Goal: Task Accomplishment & Management: Use online tool/utility

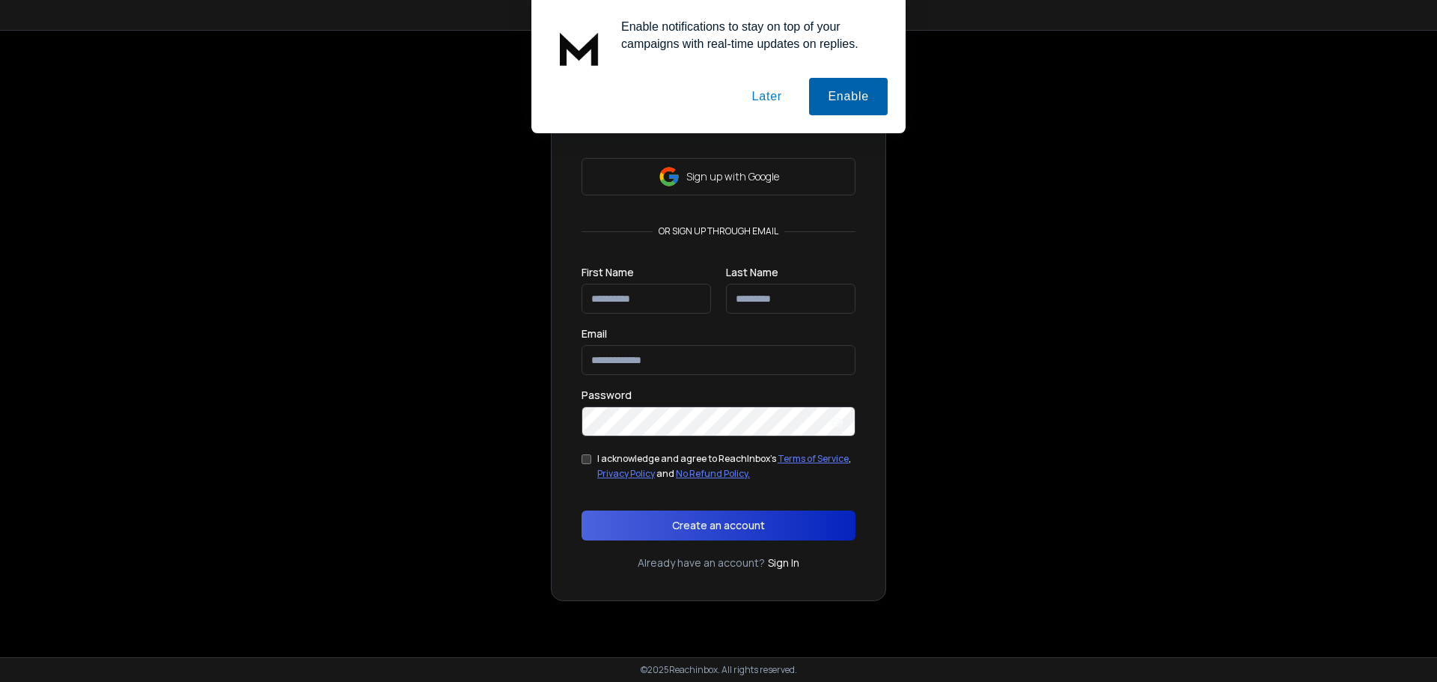
click at [874, 103] on button "Enable" at bounding box center [848, 96] width 79 height 37
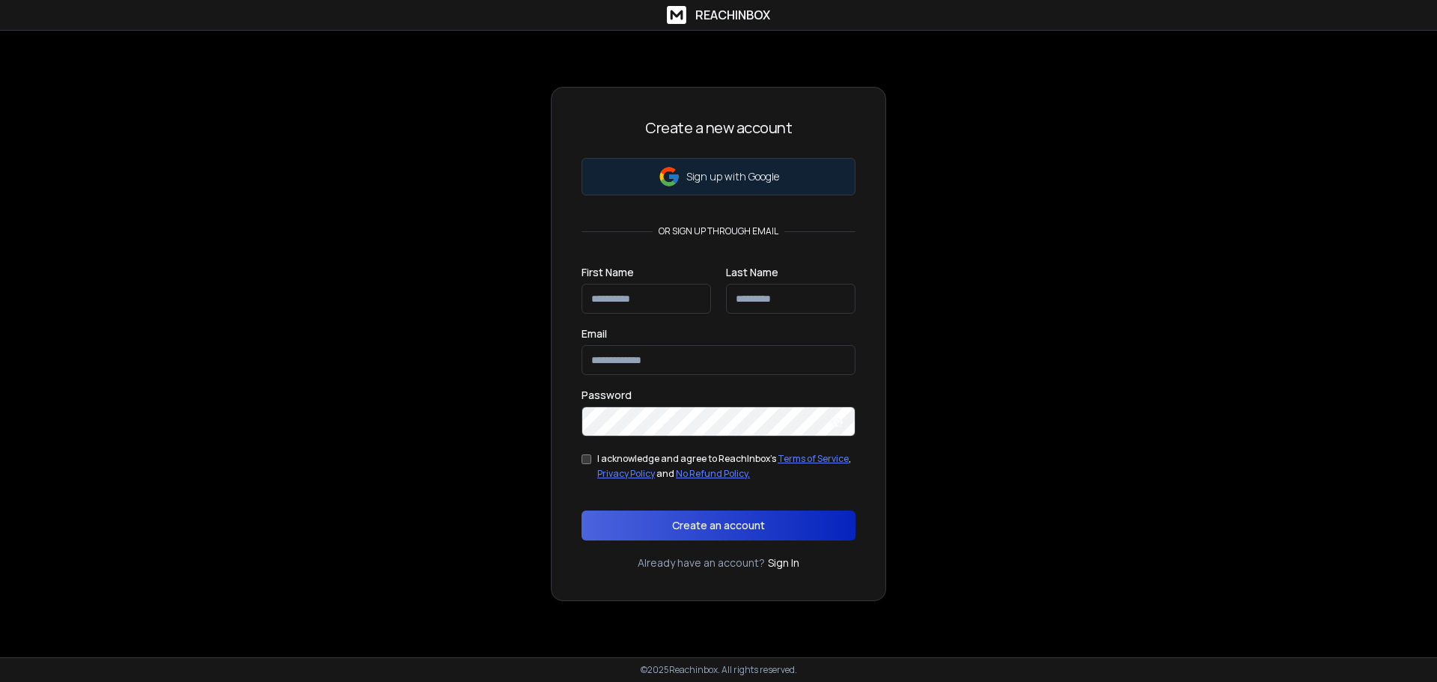
click at [761, 174] on p "Sign up with Google" at bounding box center [733, 176] width 93 height 15
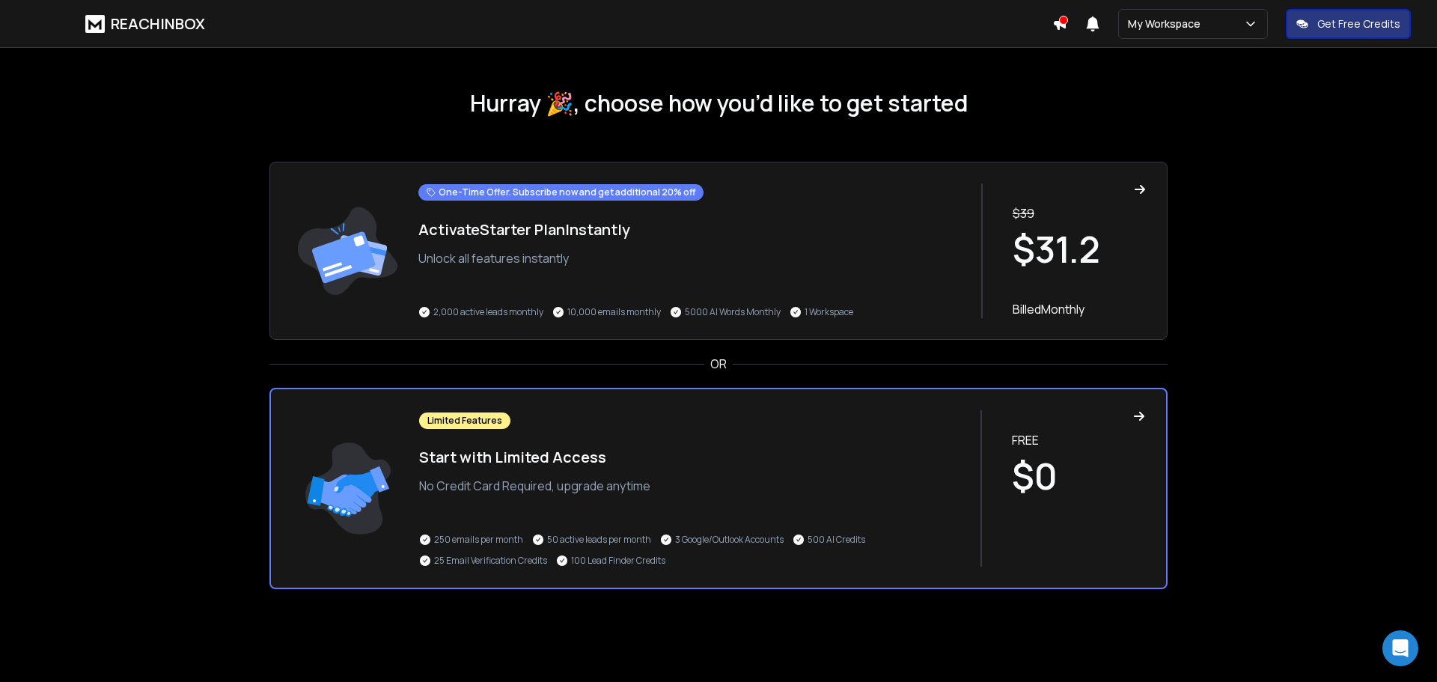
click at [463, 500] on div "Limited Features Start with Limited Access No Credit Card Required, upgrade any…" at bounding box center [692, 488] width 547 height 156
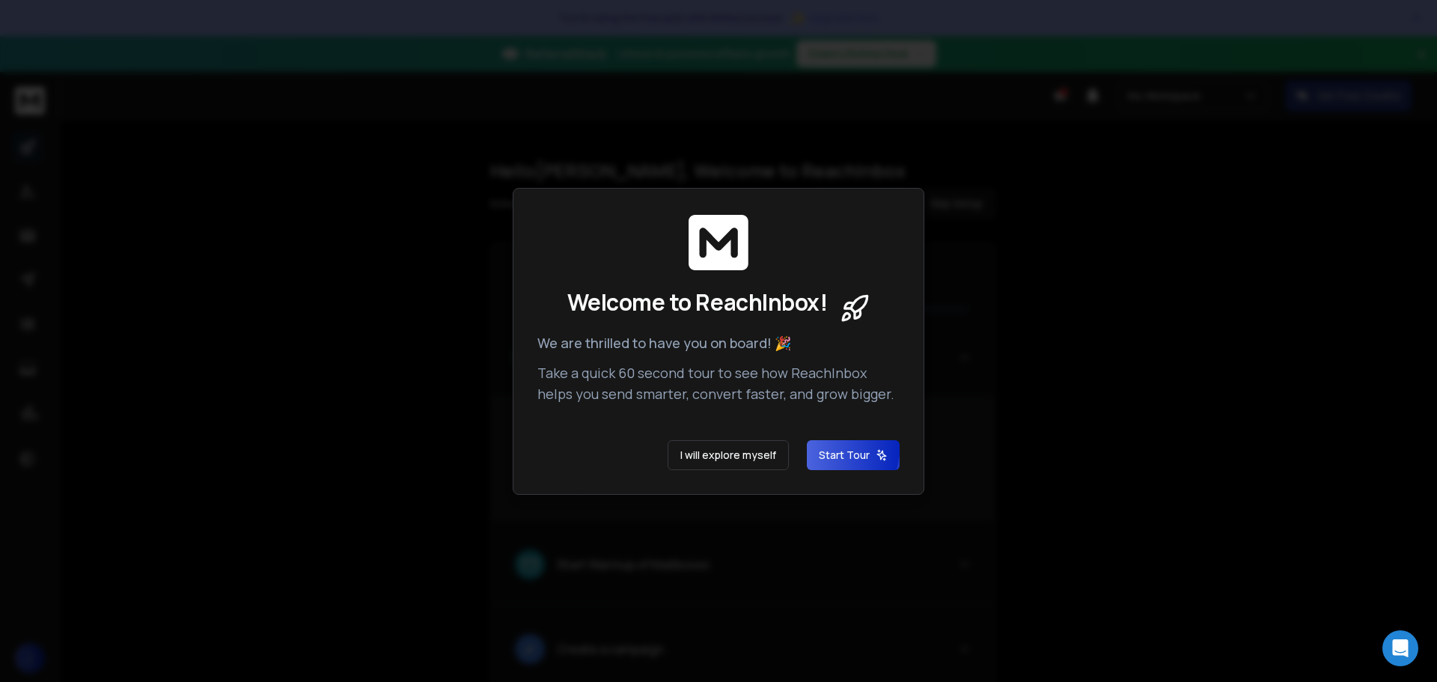
click at [824, 440] on button "Start Tour" at bounding box center [853, 455] width 93 height 30
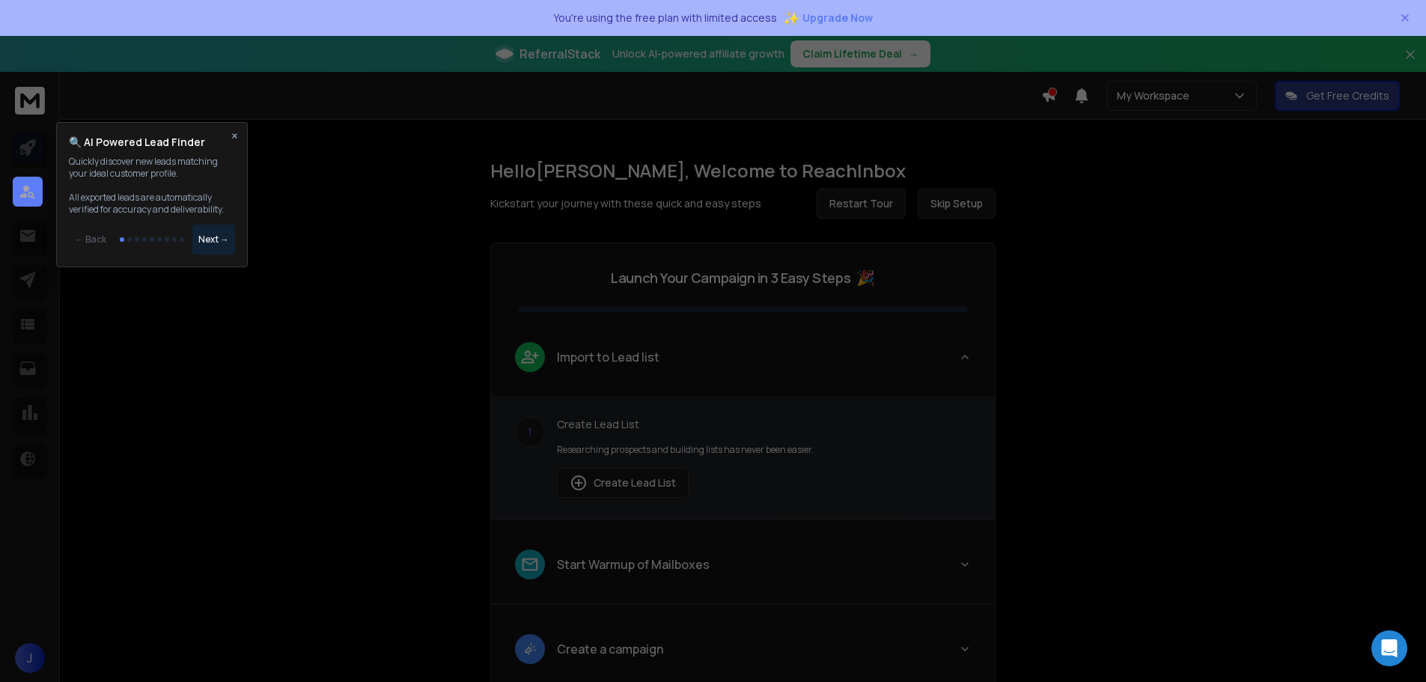
click at [213, 241] on button "Next →" at bounding box center [213, 240] width 43 height 30
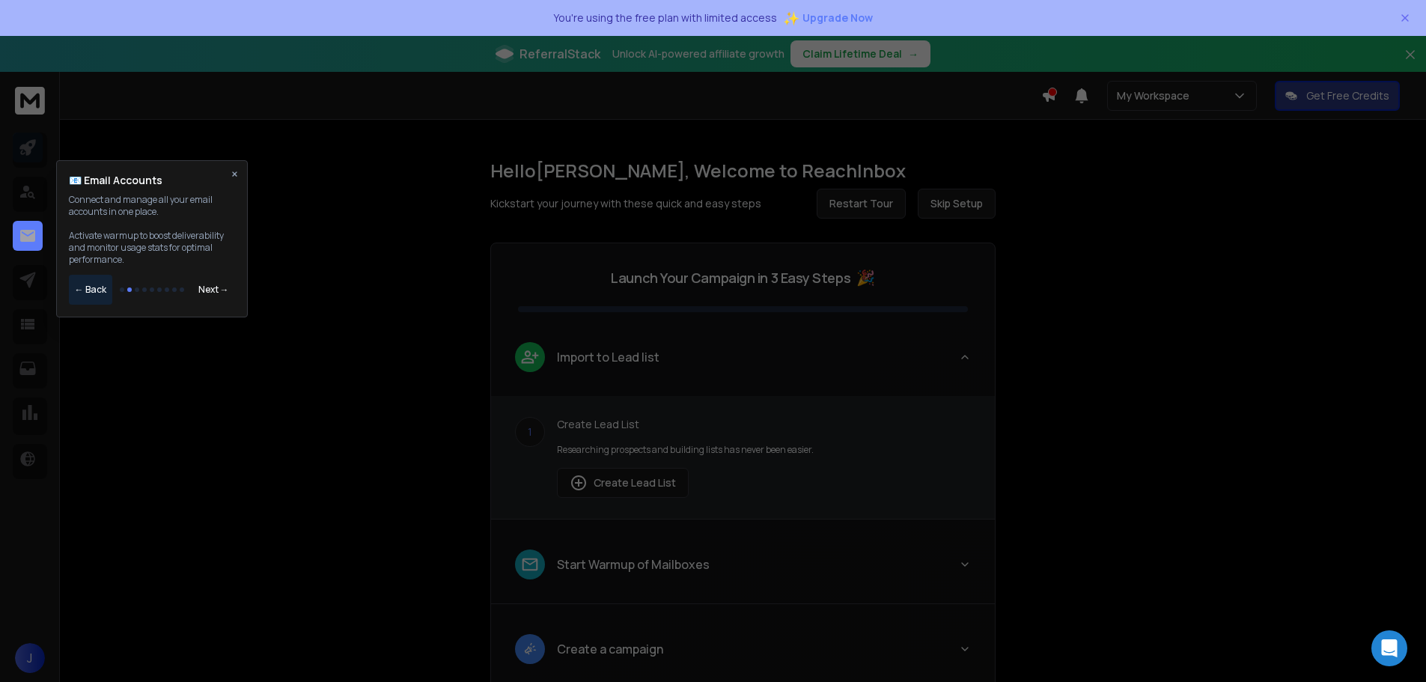
click at [85, 289] on button "← Back" at bounding box center [90, 290] width 43 height 30
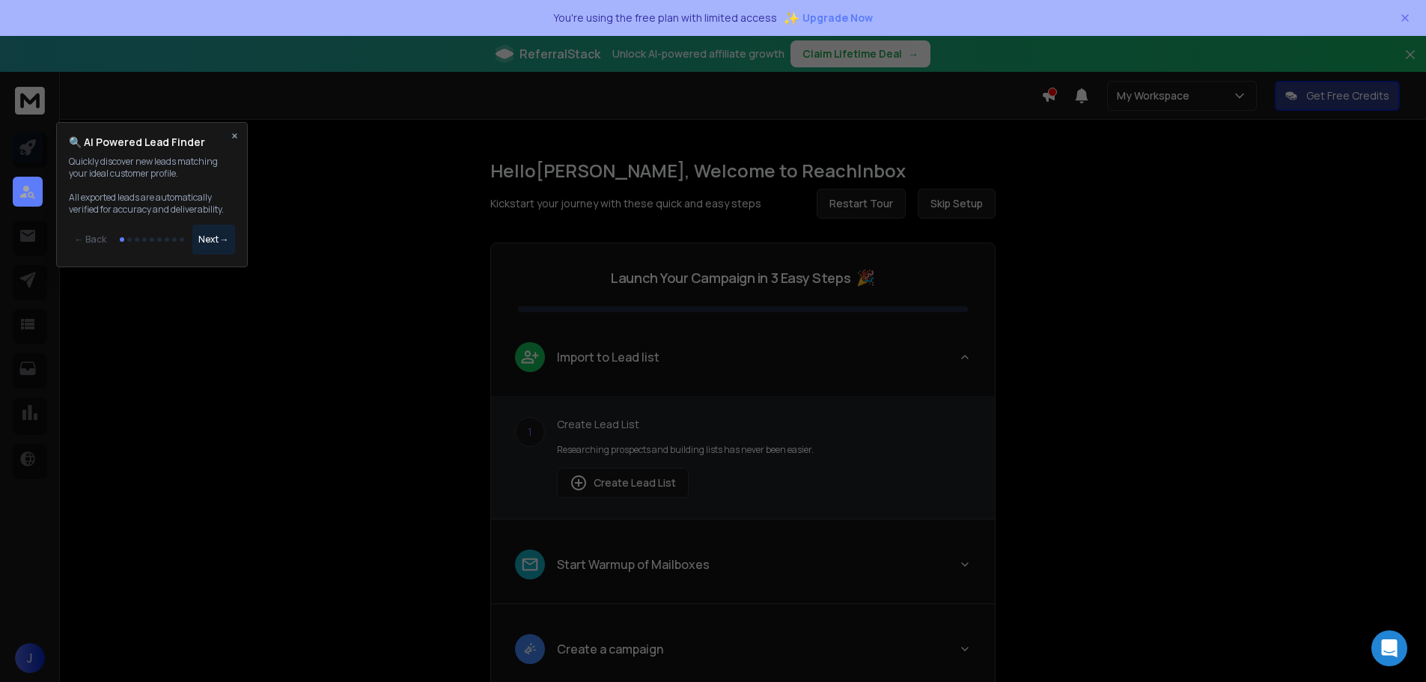
click at [230, 238] on button "Next →" at bounding box center [213, 240] width 43 height 30
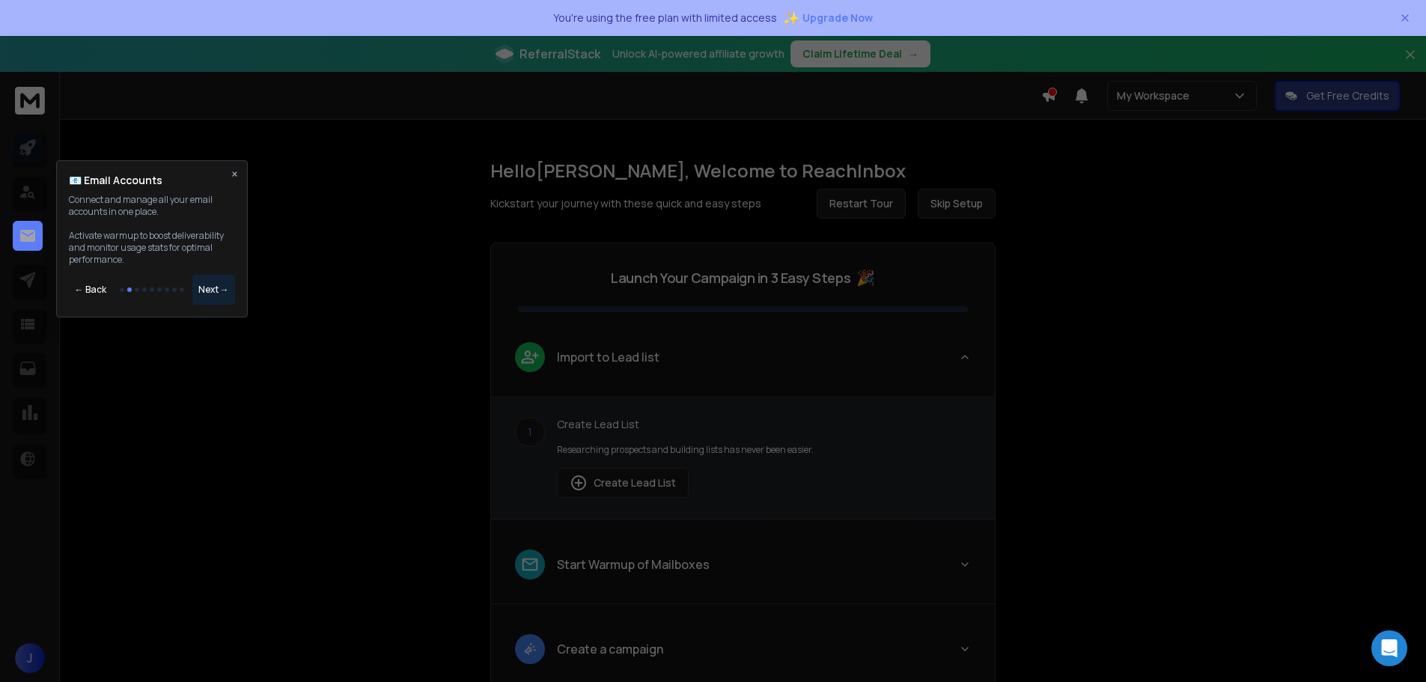
click at [221, 293] on button "Next →" at bounding box center [213, 290] width 43 height 30
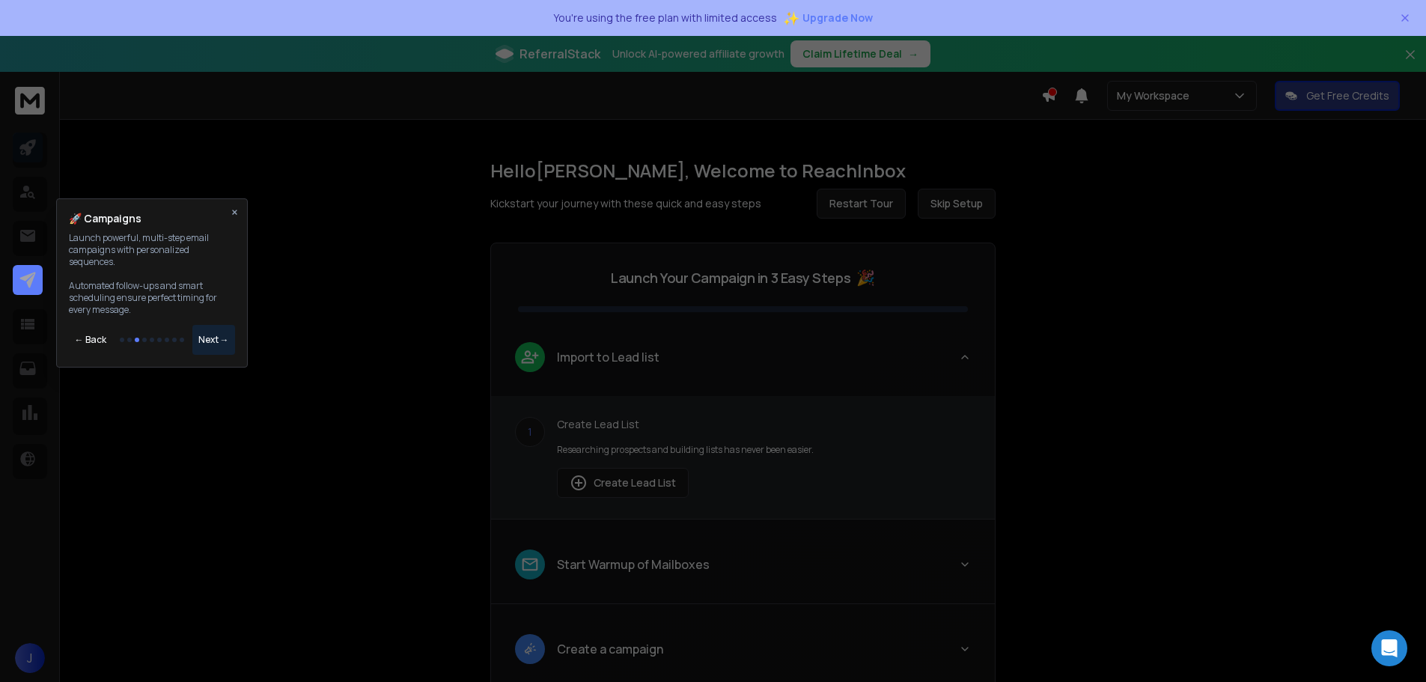
click at [218, 337] on button "Next →" at bounding box center [213, 340] width 43 height 30
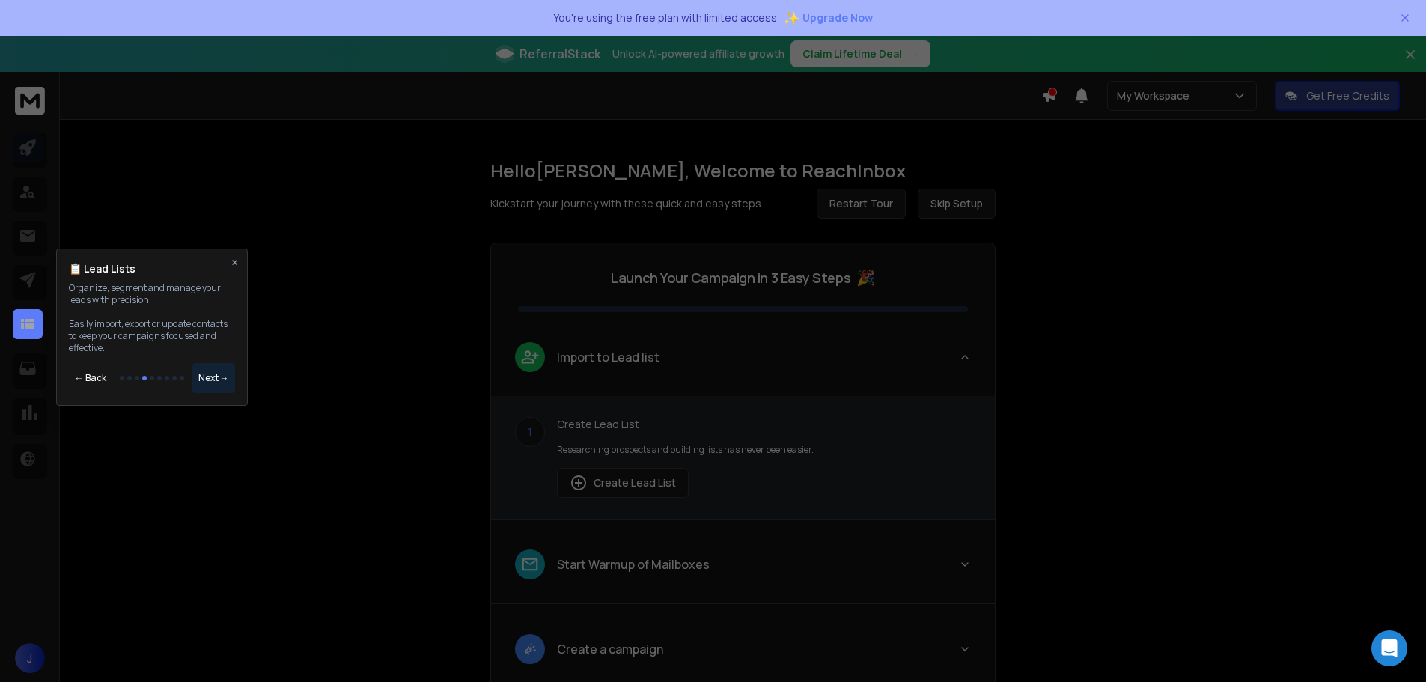
click at [215, 384] on button "Next →" at bounding box center [213, 378] width 43 height 30
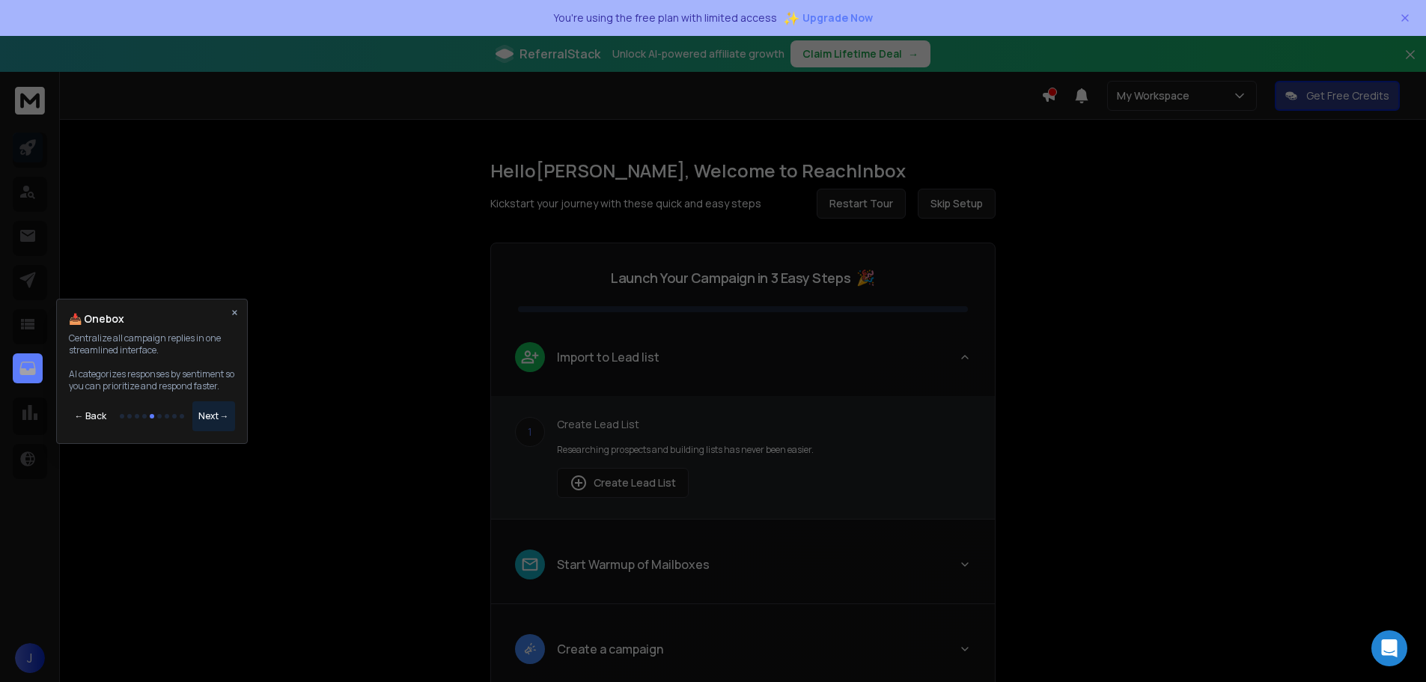
click at [221, 413] on button "Next →" at bounding box center [213, 416] width 43 height 30
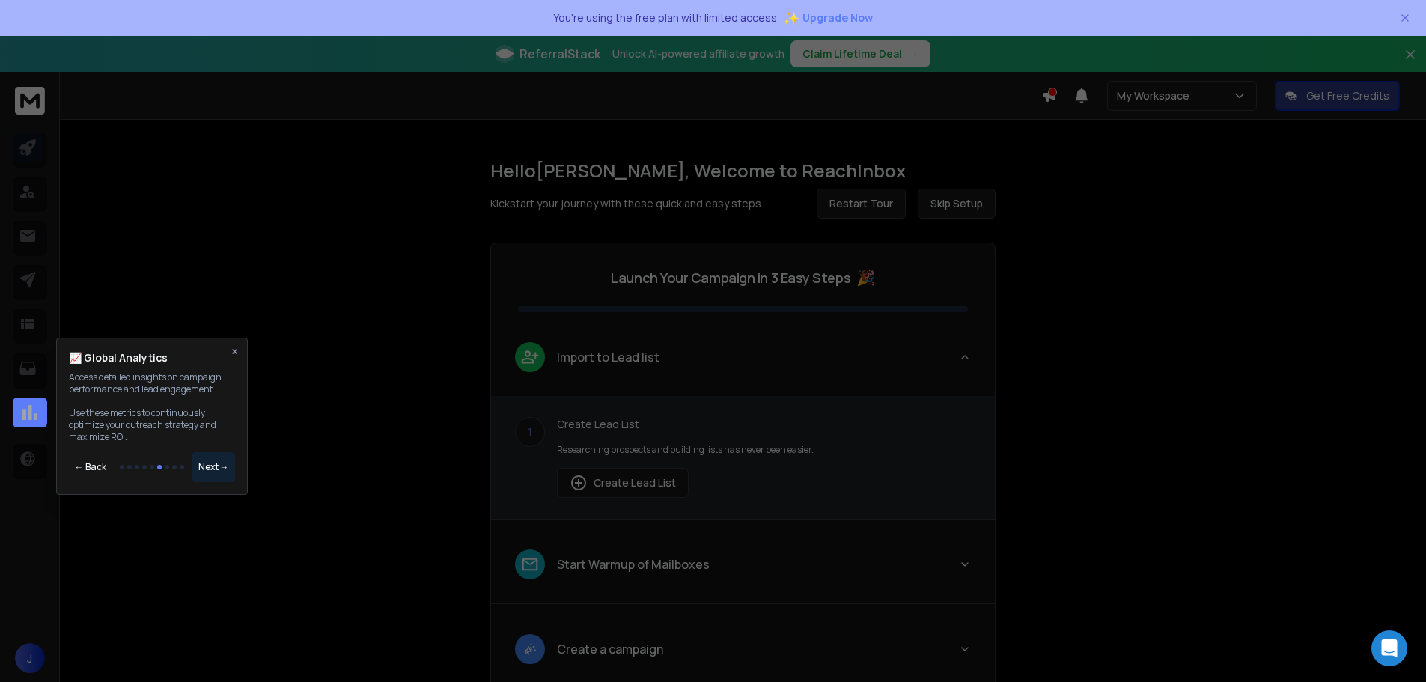
click at [209, 471] on button "Next →" at bounding box center [213, 467] width 43 height 30
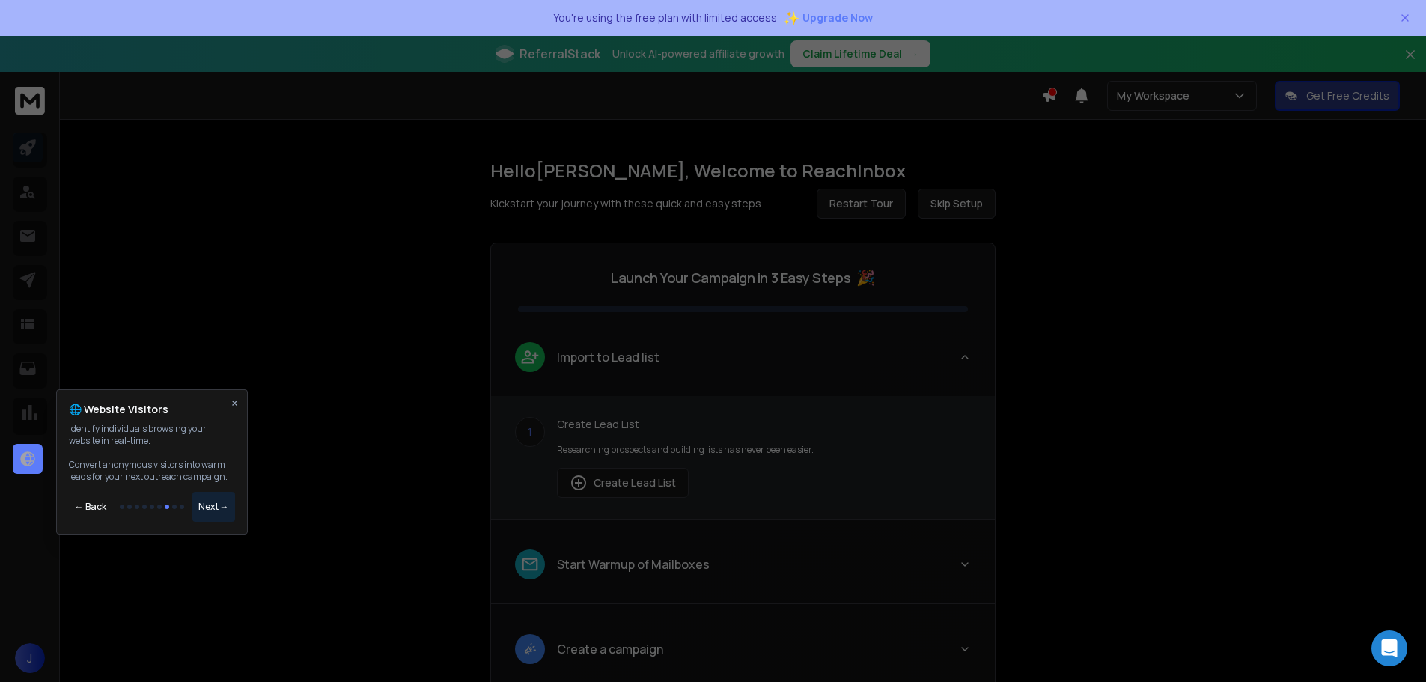
click at [222, 508] on button "Next →" at bounding box center [213, 507] width 43 height 30
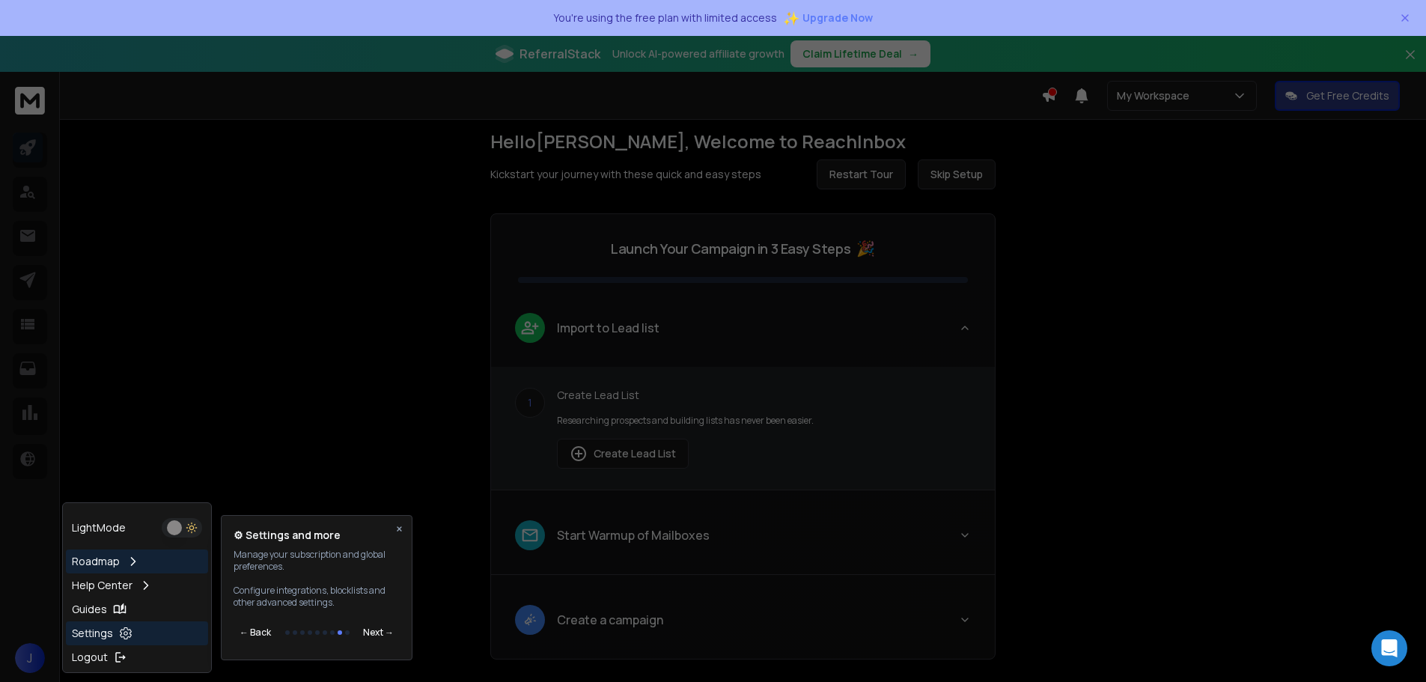
scroll to position [46, 0]
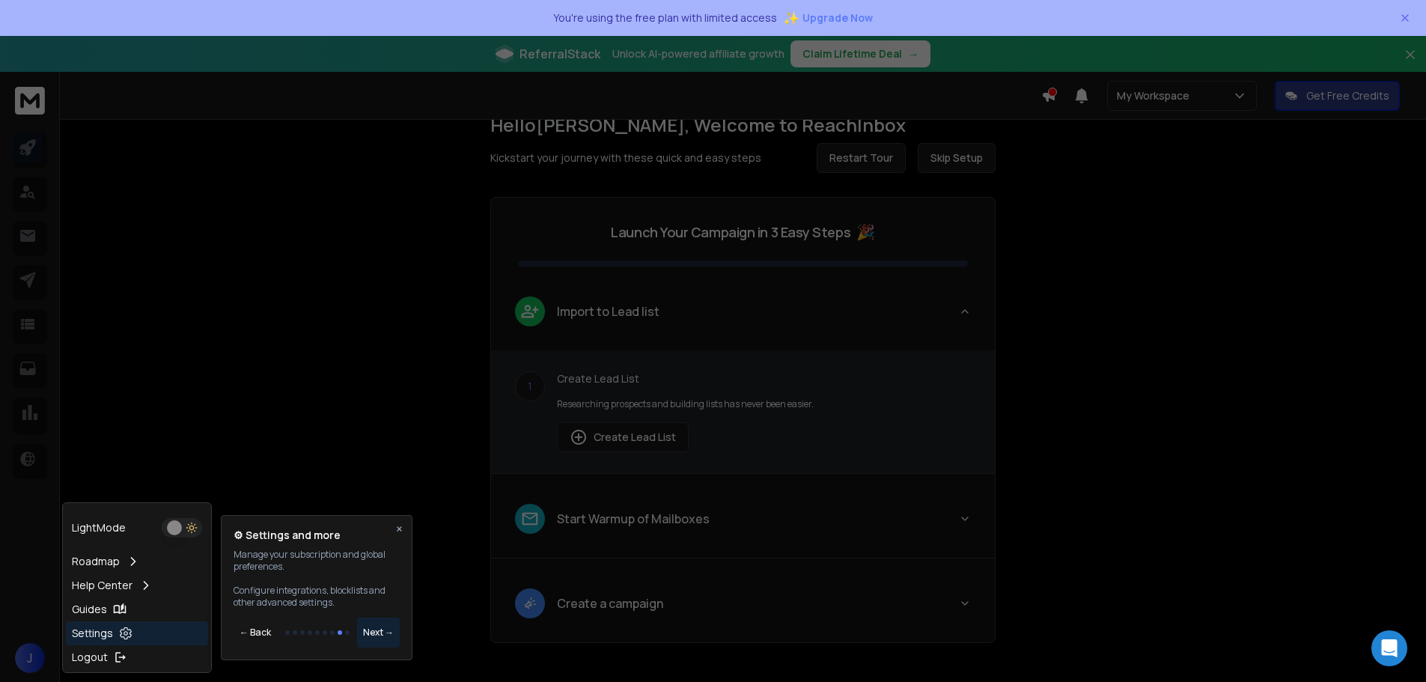
click at [382, 641] on button "Next →" at bounding box center [378, 633] width 43 height 30
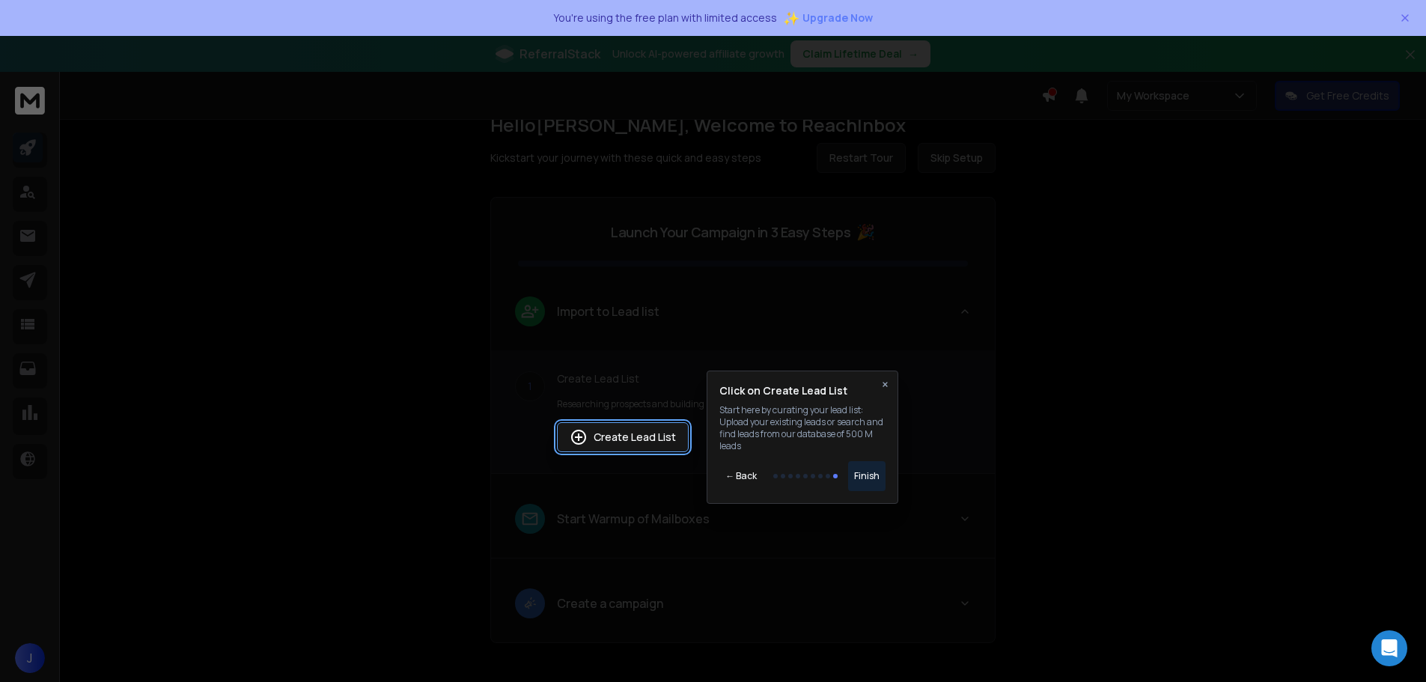
click at [860, 476] on button "Finish" at bounding box center [866, 476] width 37 height 30
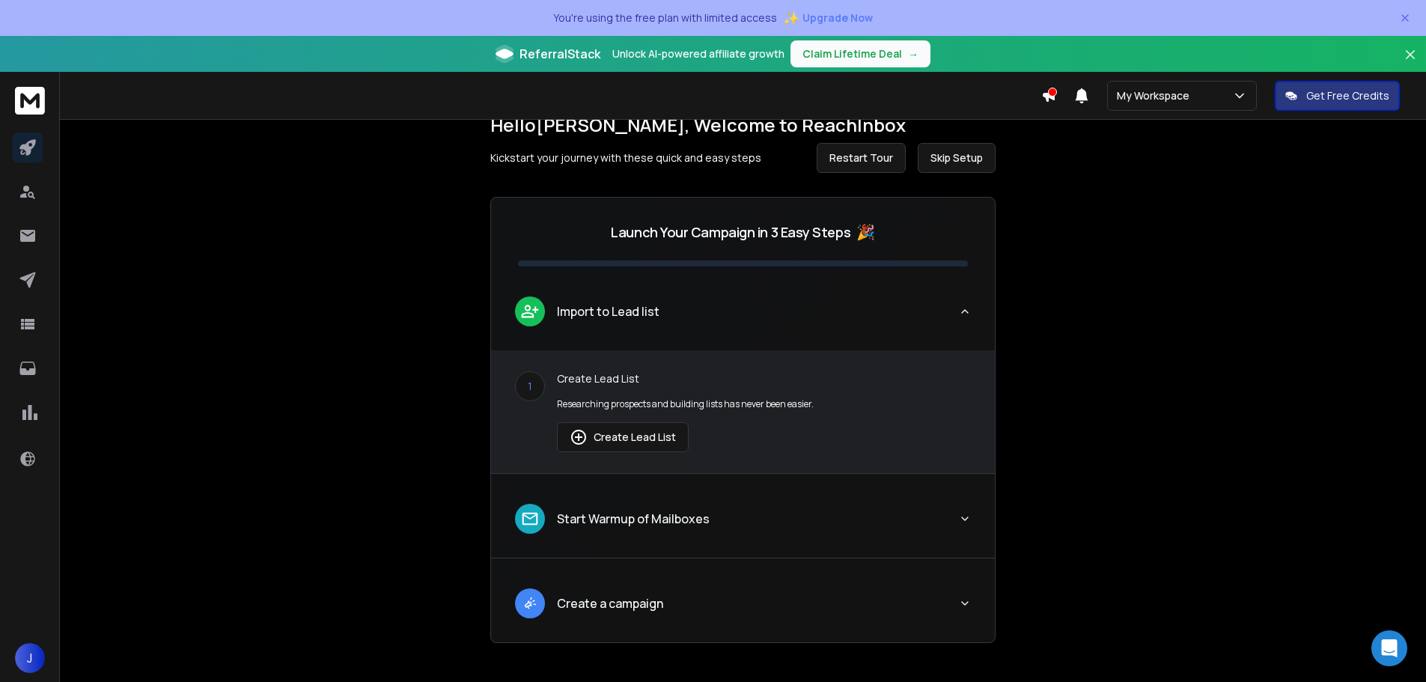
click at [874, 55] on button "Claim Lifetime Deal →" at bounding box center [861, 53] width 140 height 27
click at [627, 442] on button "Create Lead List" at bounding box center [623, 437] width 132 height 30
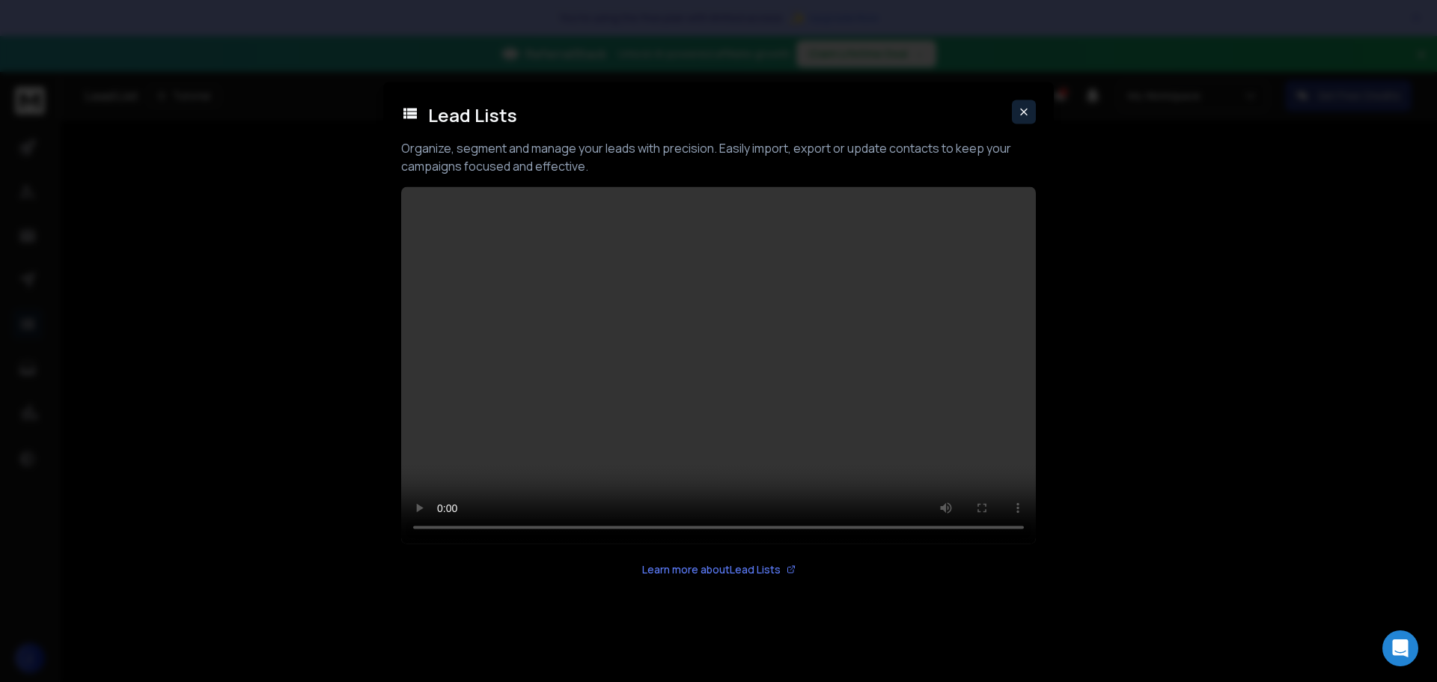
click at [1024, 113] on icon at bounding box center [1024, 112] width 12 height 12
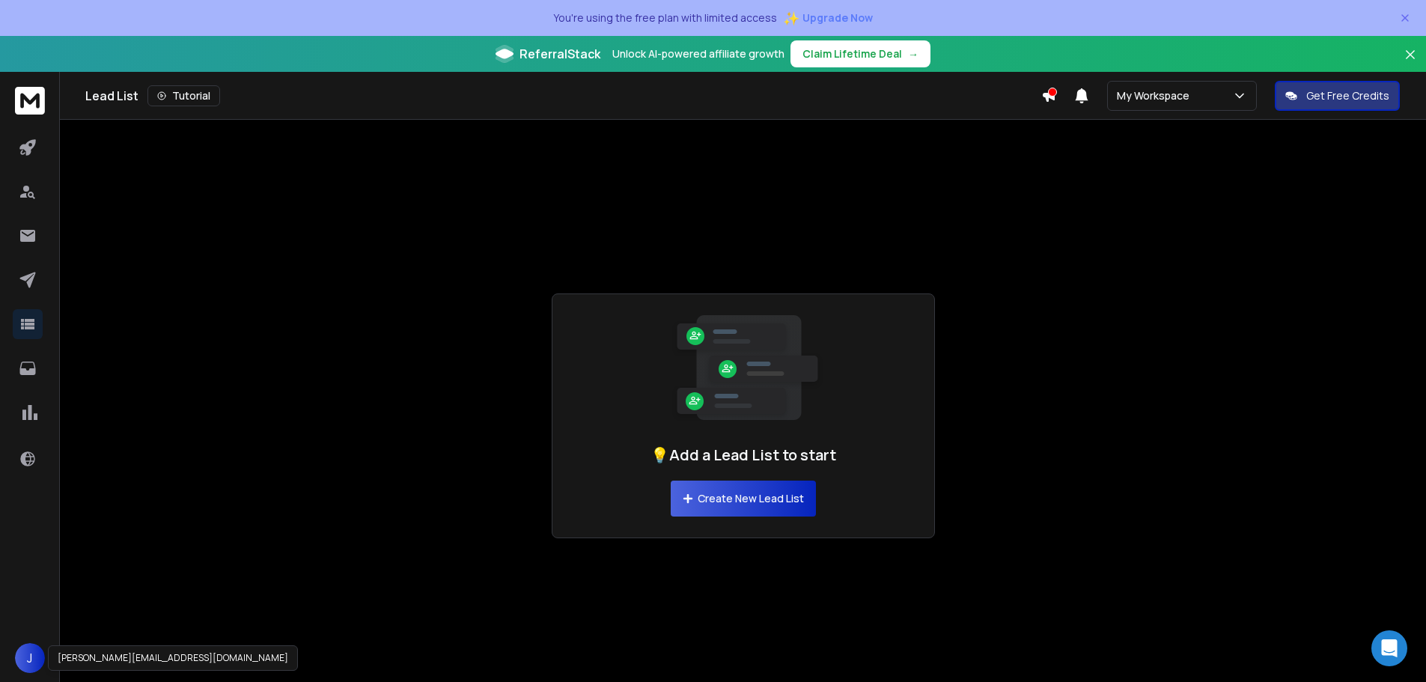
click at [26, 647] on span "J" at bounding box center [30, 658] width 30 height 30
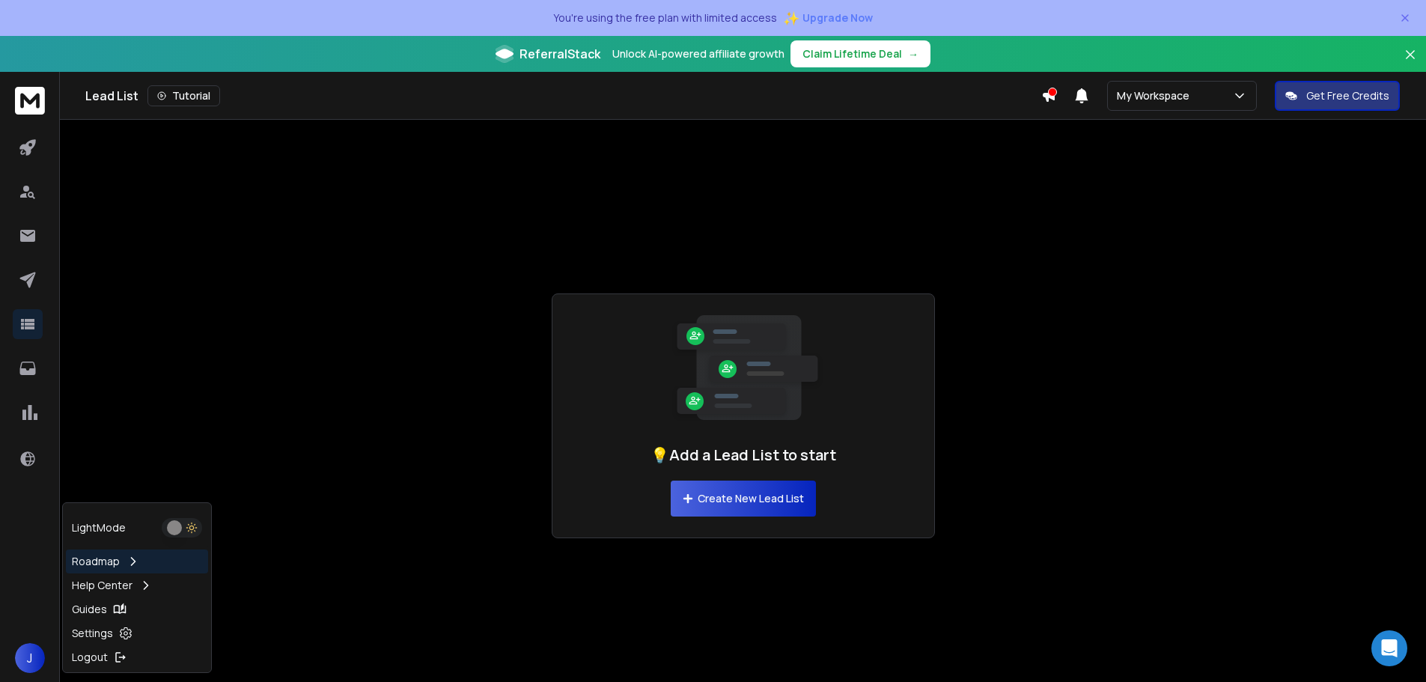
click at [748, 499] on button "Create New Lead List" at bounding box center [743, 499] width 145 height 36
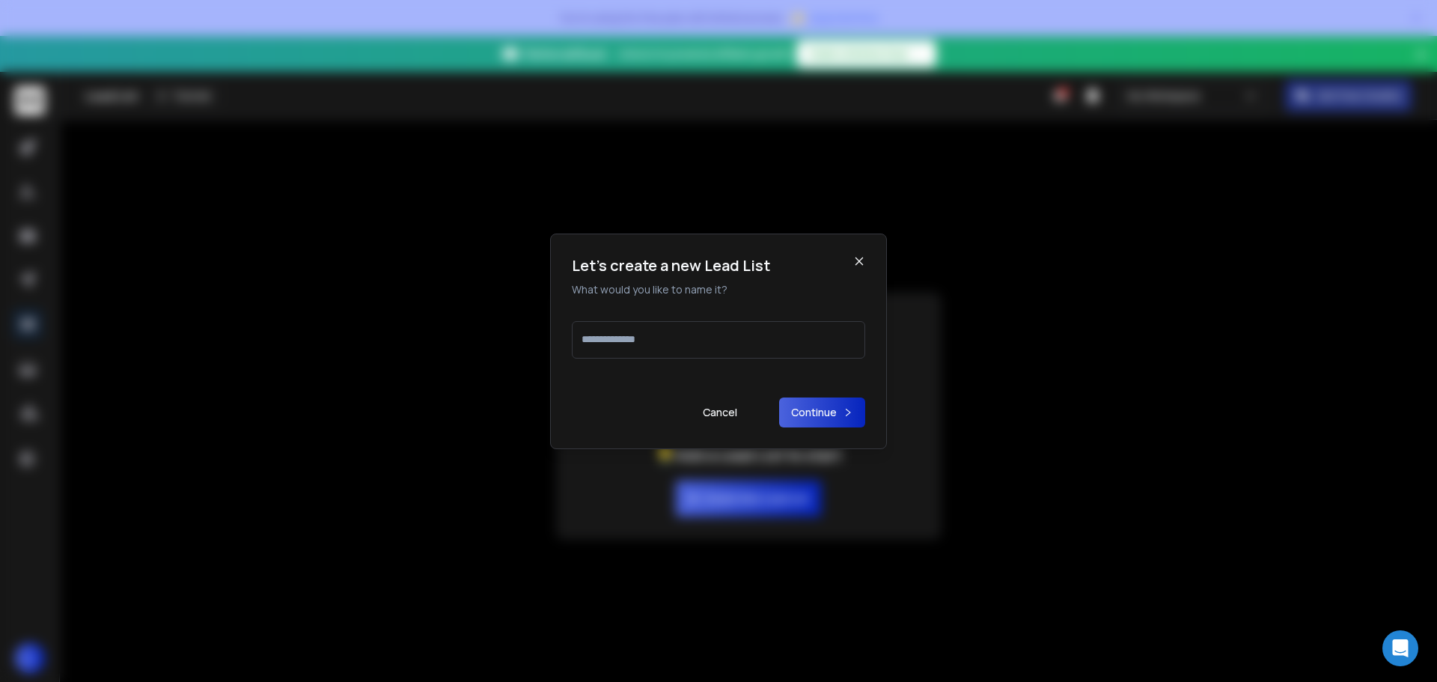
click at [695, 356] on input at bounding box center [718, 339] width 293 height 37
type input "*****"
click at [816, 413] on button "Continue" at bounding box center [822, 413] width 86 height 30
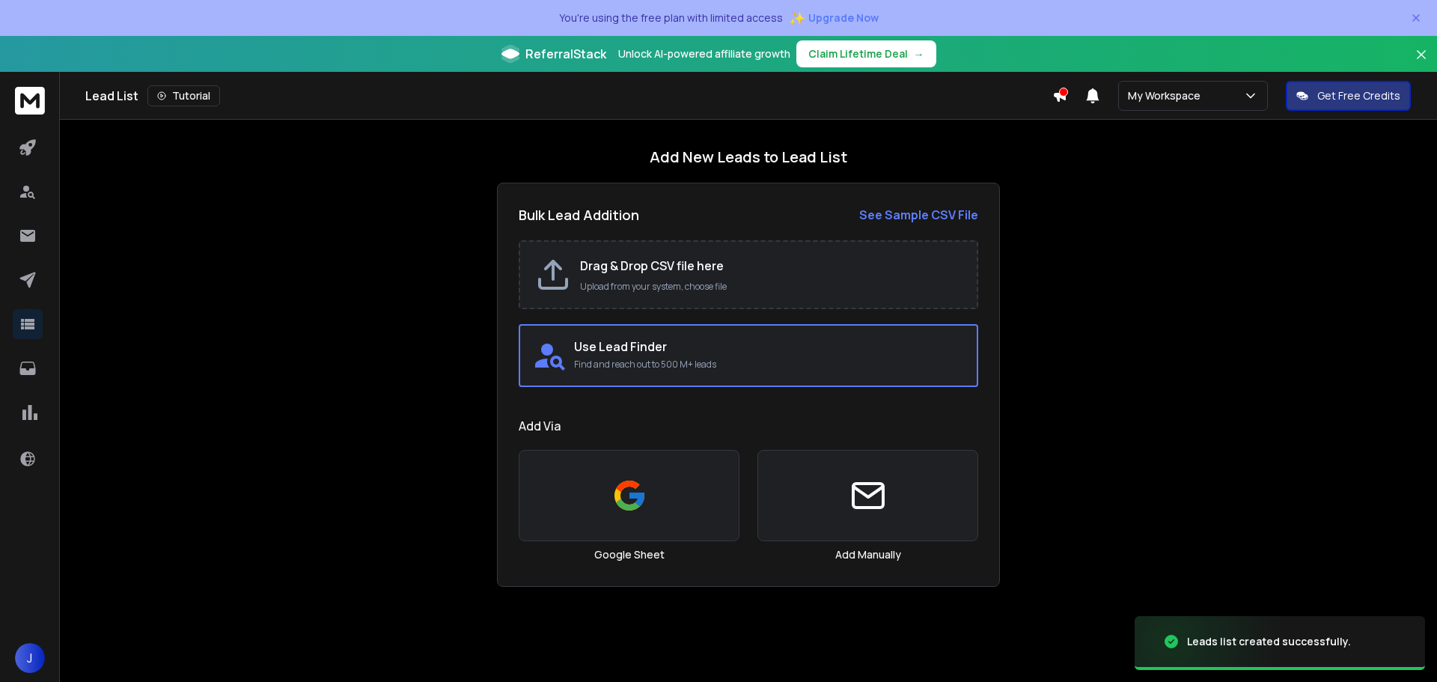
click at [598, 365] on p "Find and reach out to 500 M+ leads" at bounding box center [769, 365] width 391 height 12
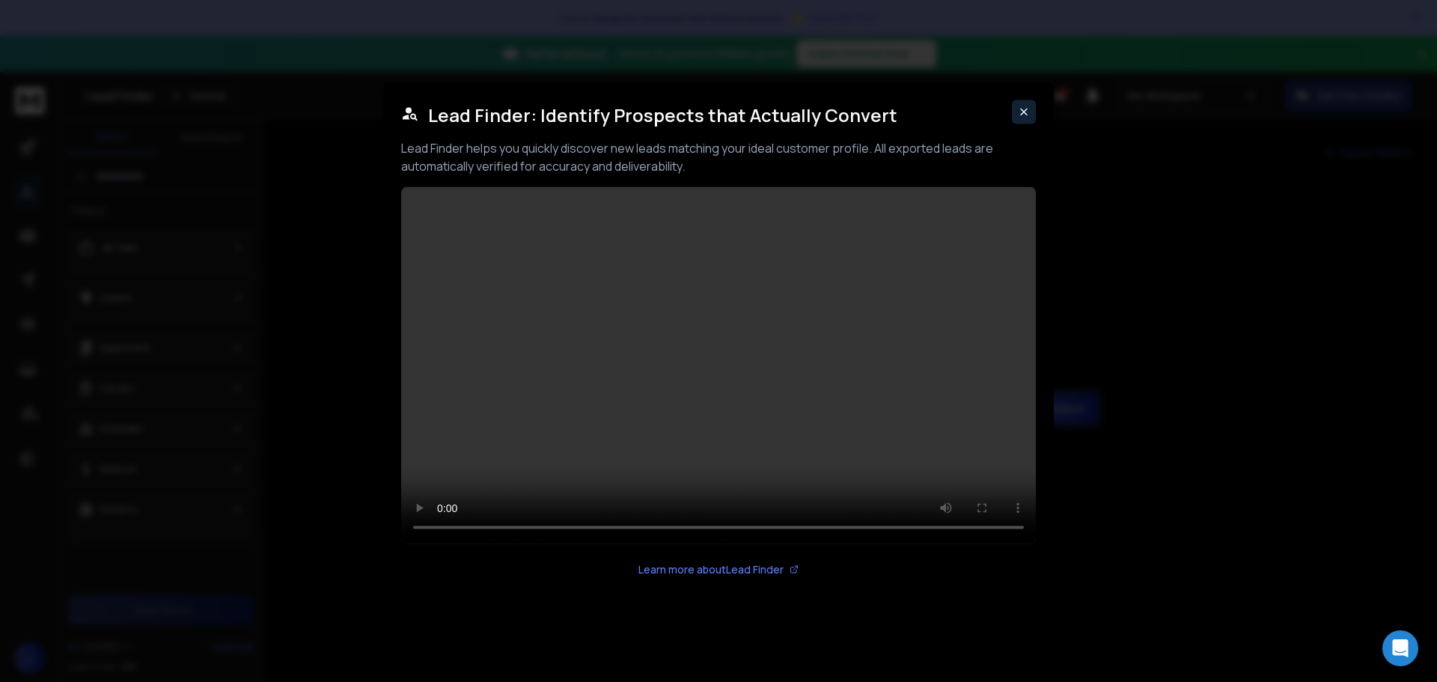
click at [1024, 115] on icon at bounding box center [1024, 112] width 12 height 12
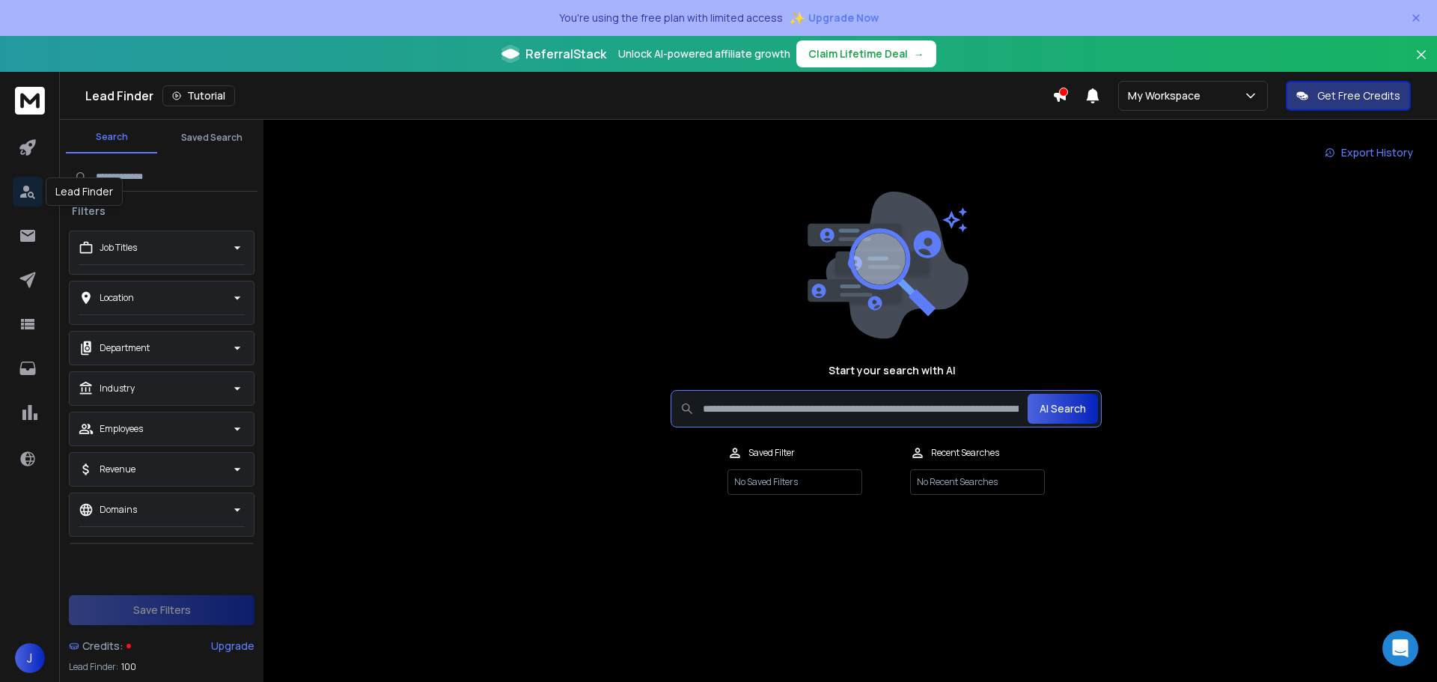
click at [26, 192] on icon at bounding box center [28, 192] width 18 height 18
click at [807, 410] on textarea at bounding box center [861, 409] width 316 height 30
type textarea "**********"
click at [1067, 406] on button "AI Search" at bounding box center [1063, 409] width 70 height 30
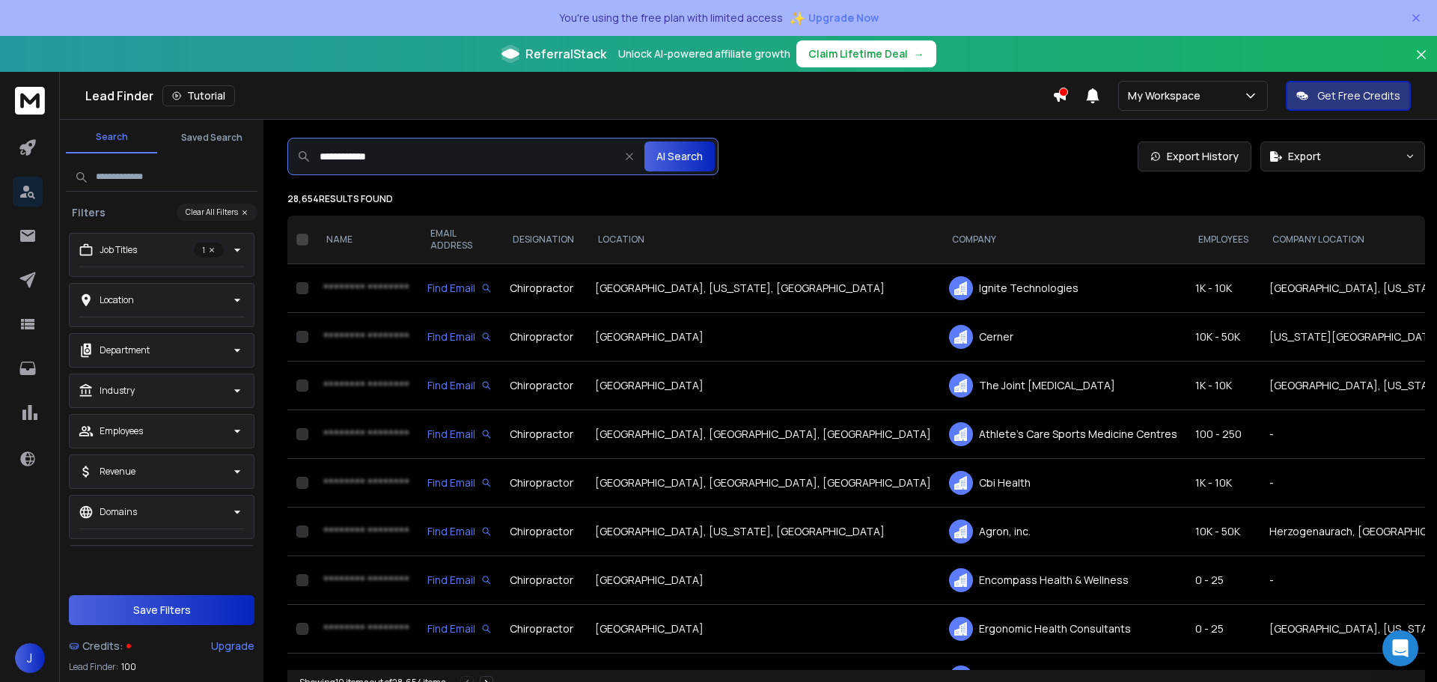
click at [472, 156] on textarea "**********" at bounding box center [467, 156] width 295 height 30
type textarea "**********"
click at [684, 147] on button "AI Search" at bounding box center [680, 156] width 70 height 30
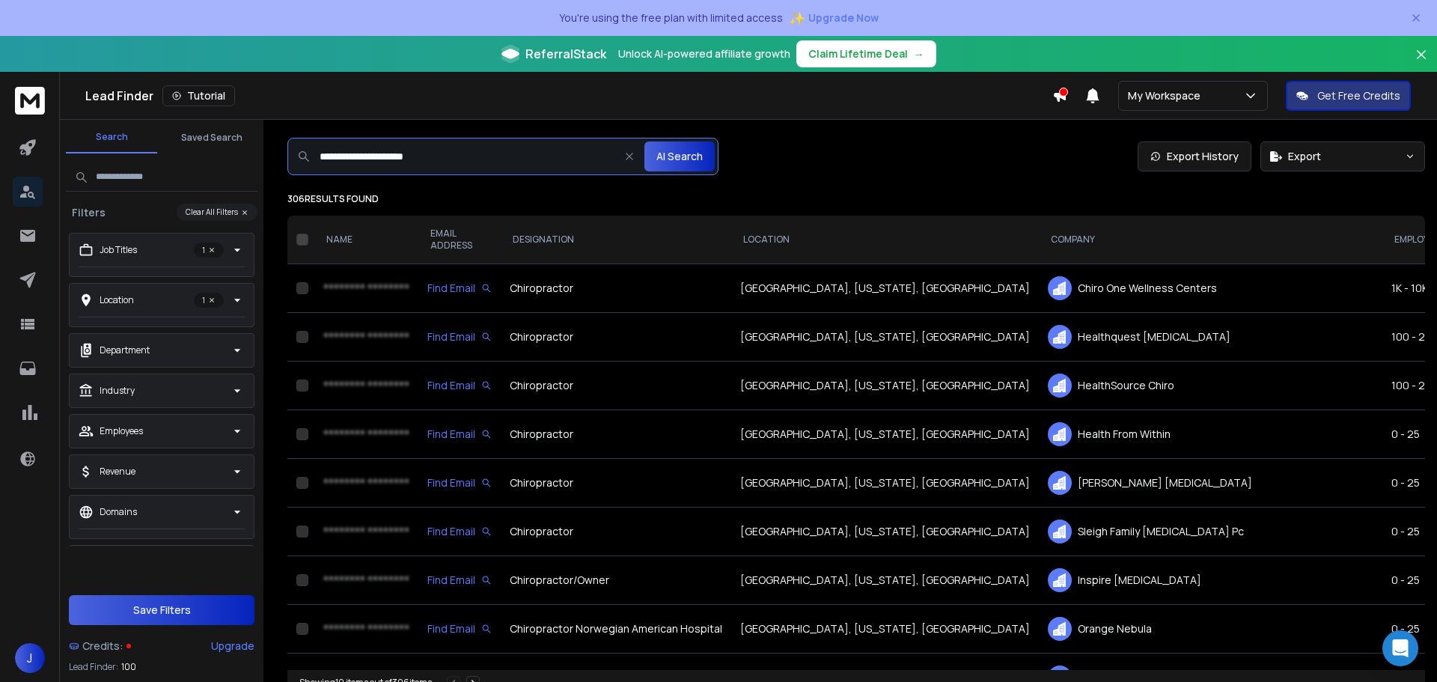
click at [514, 158] on textarea "**********" at bounding box center [467, 156] width 295 height 30
type textarea "**********"
click at [683, 156] on button "AI Search" at bounding box center [680, 156] width 70 height 30
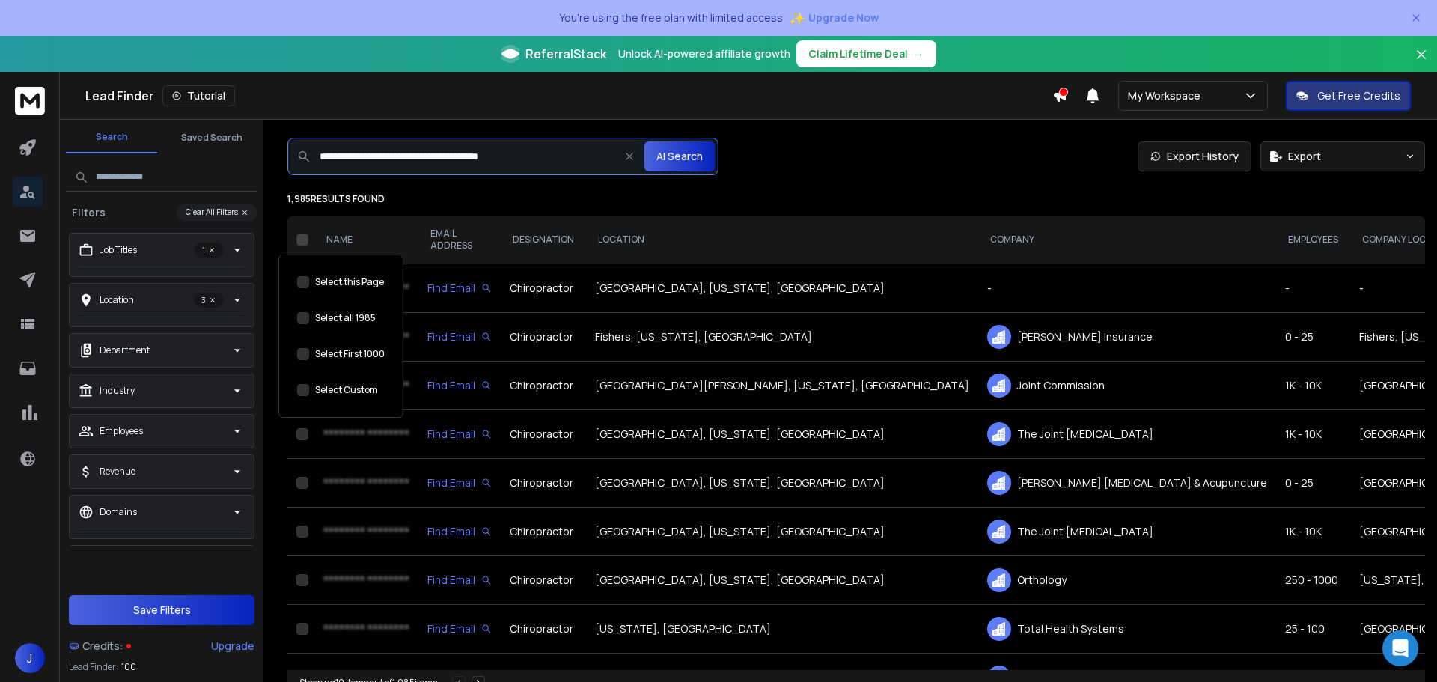
click at [293, 235] on th at bounding box center [300, 240] width 27 height 49
click at [302, 240] on button "Select this Page" at bounding box center [302, 240] width 12 height 12
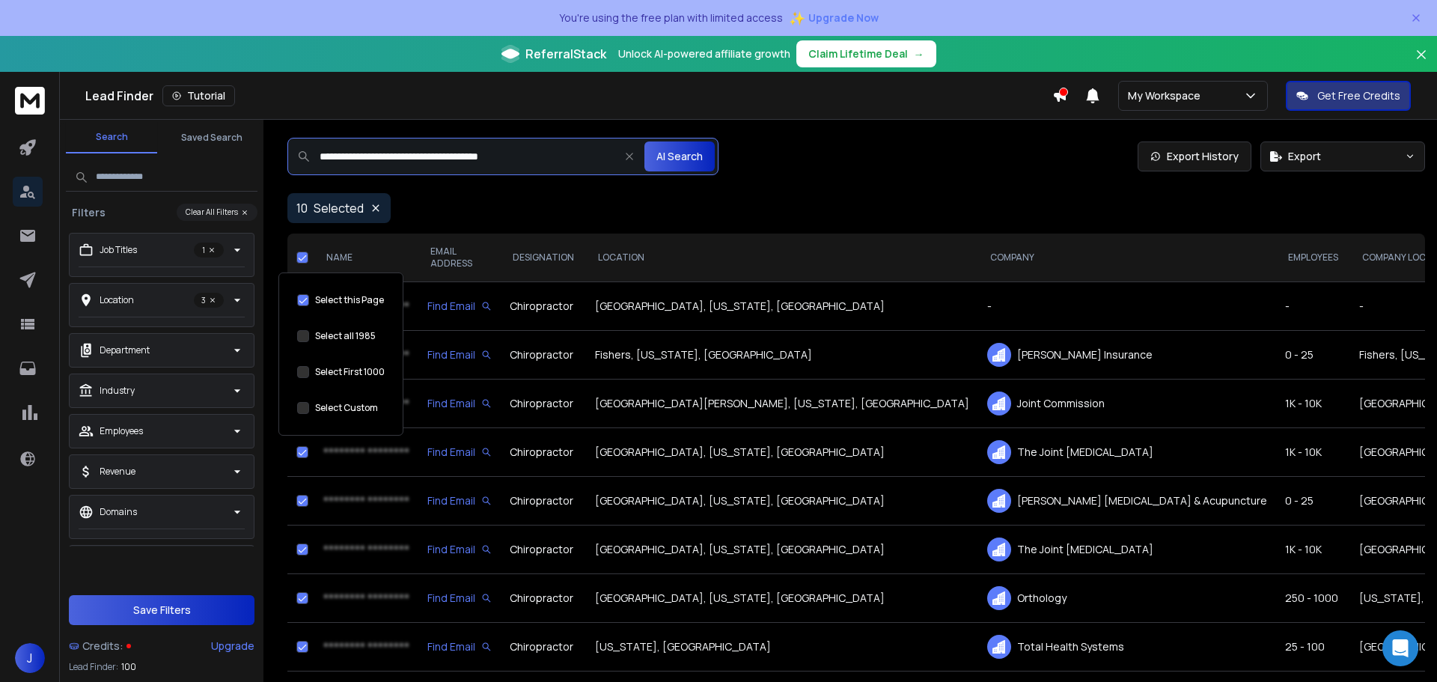
click at [303, 333] on button "Select this Page" at bounding box center [303, 336] width 12 height 12
click at [302, 407] on button "Select this Page" at bounding box center [303, 408] width 12 height 12
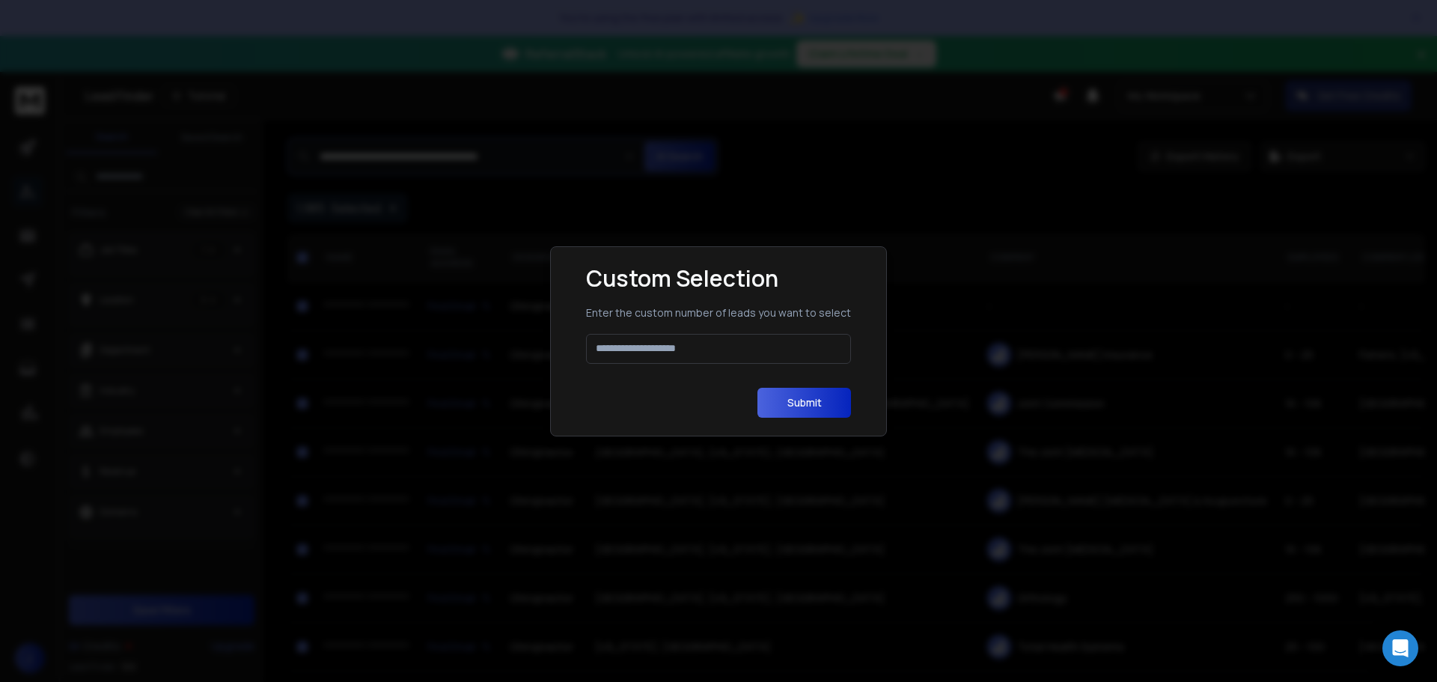
click at [815, 274] on h1 "Custom Selection" at bounding box center [718, 278] width 265 height 27
click at [612, 347] on input "number" at bounding box center [718, 349] width 265 height 30
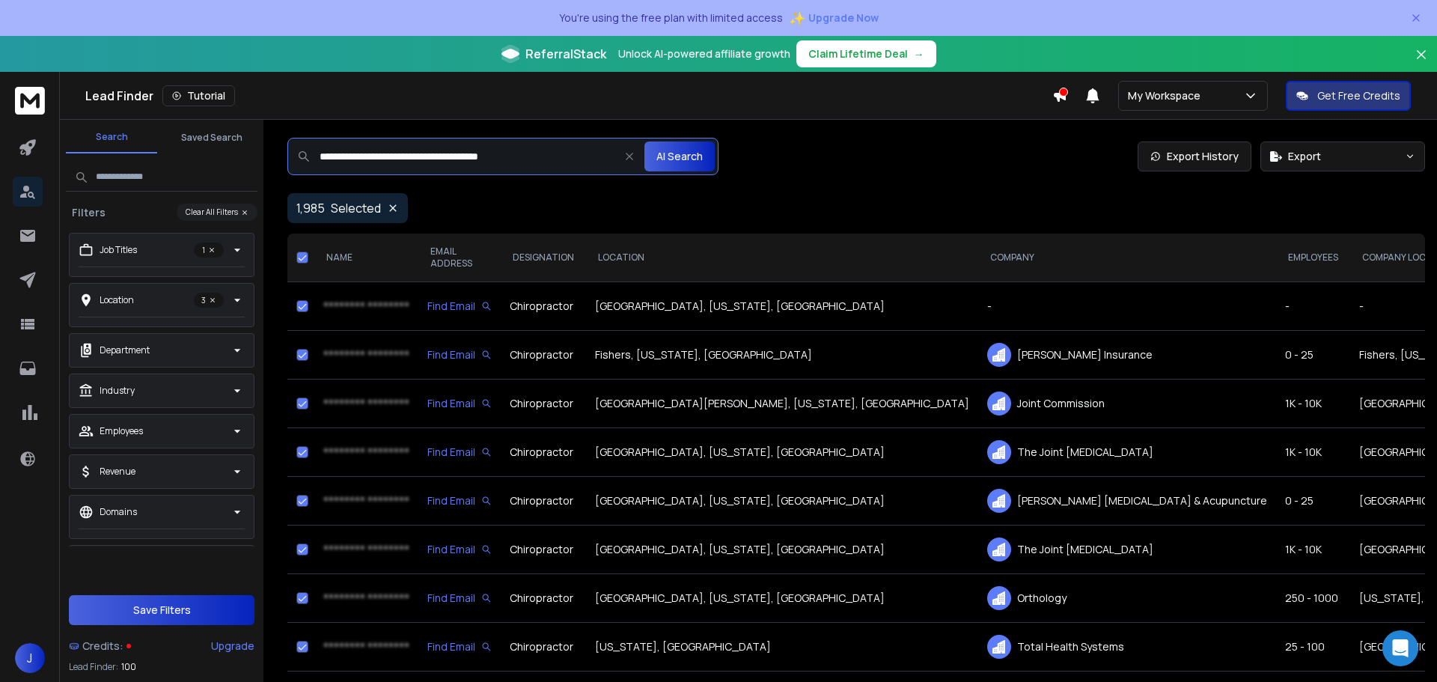
click at [566, 162] on textarea "**********" at bounding box center [467, 156] width 295 height 30
click at [414, 165] on textarea "**********" at bounding box center [467, 156] width 295 height 30
click at [478, 156] on textarea "**********" at bounding box center [467, 156] width 295 height 30
type textarea "**********"
click at [687, 162] on button "AI Search" at bounding box center [680, 156] width 70 height 30
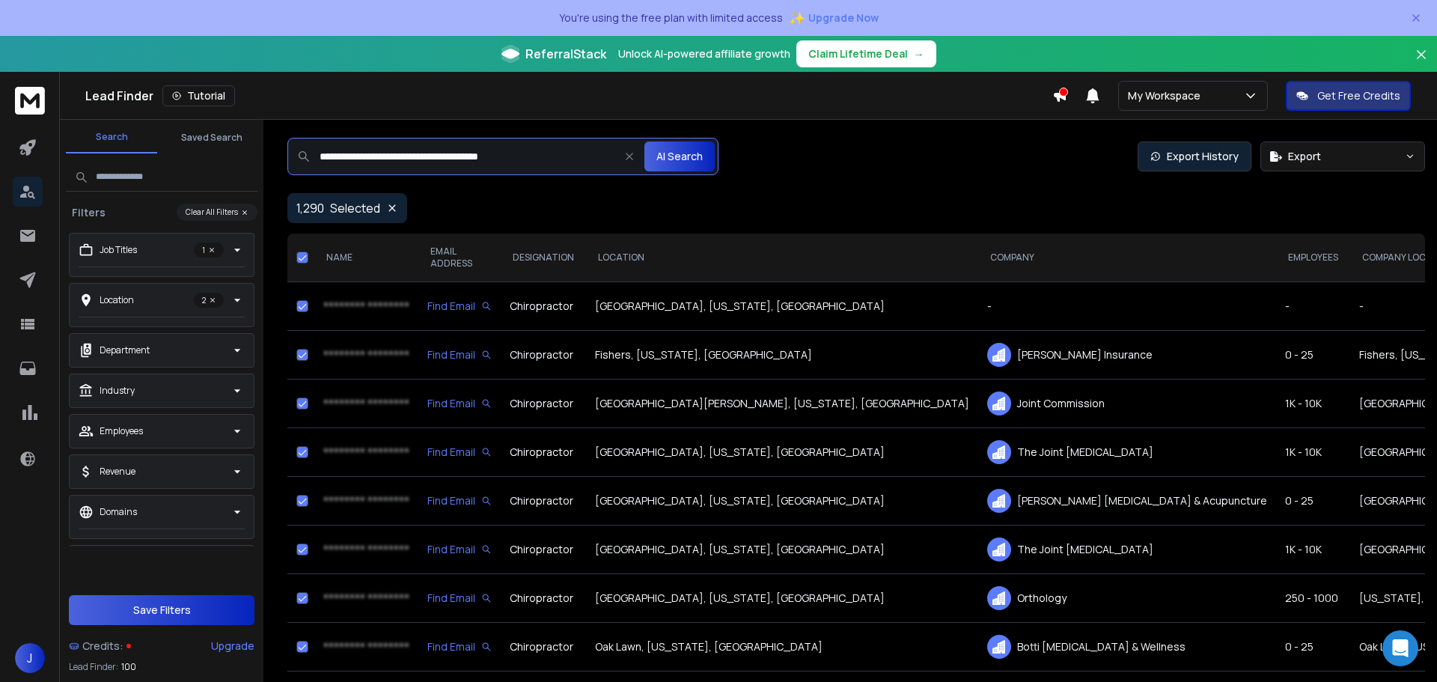
click at [1178, 156] on link "Export History" at bounding box center [1195, 156] width 114 height 30
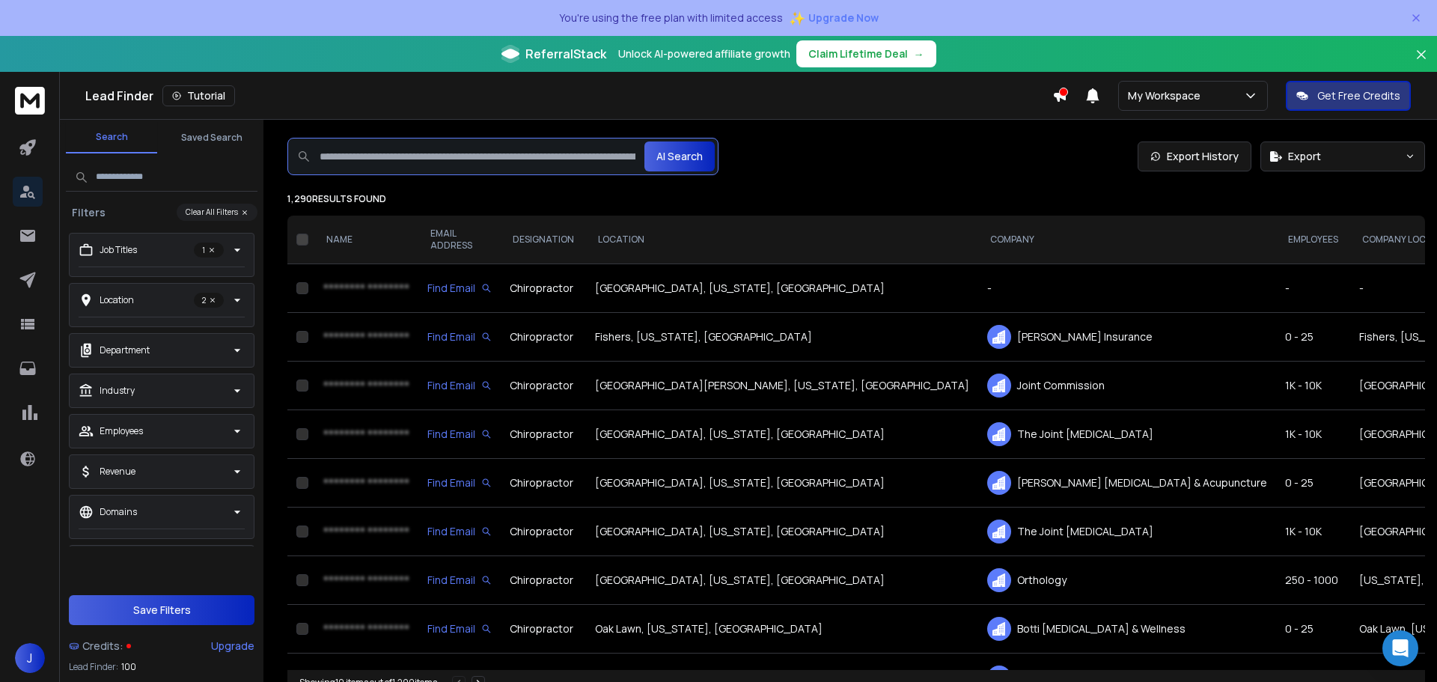
click at [1199, 174] on div "AI Search Export History Export" at bounding box center [856, 156] width 1138 height 37
click at [1196, 159] on link "Export History" at bounding box center [1195, 156] width 114 height 30
click at [307, 392] on button "Select this Page" at bounding box center [303, 390] width 12 height 12
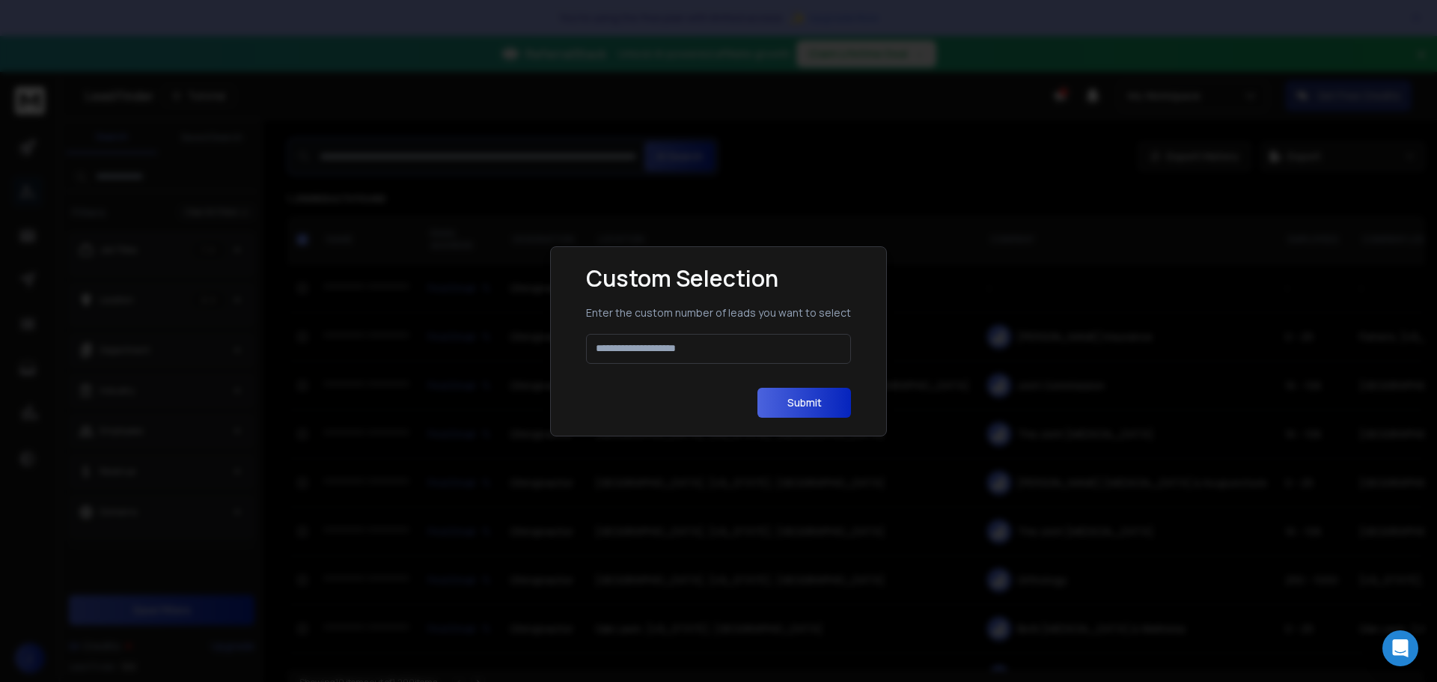
type input "**"
click at [796, 404] on button "Submit" at bounding box center [805, 403] width 94 height 30
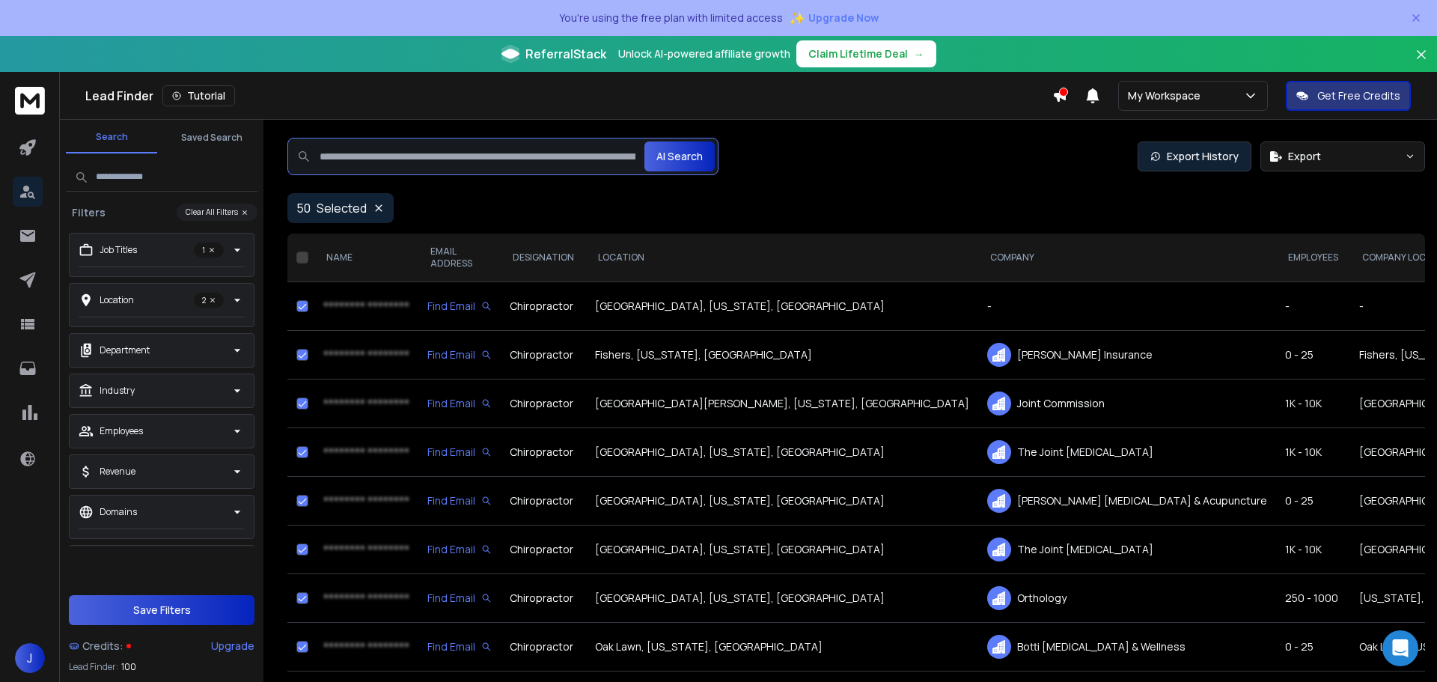
click at [1170, 161] on link "Export History" at bounding box center [1195, 156] width 114 height 30
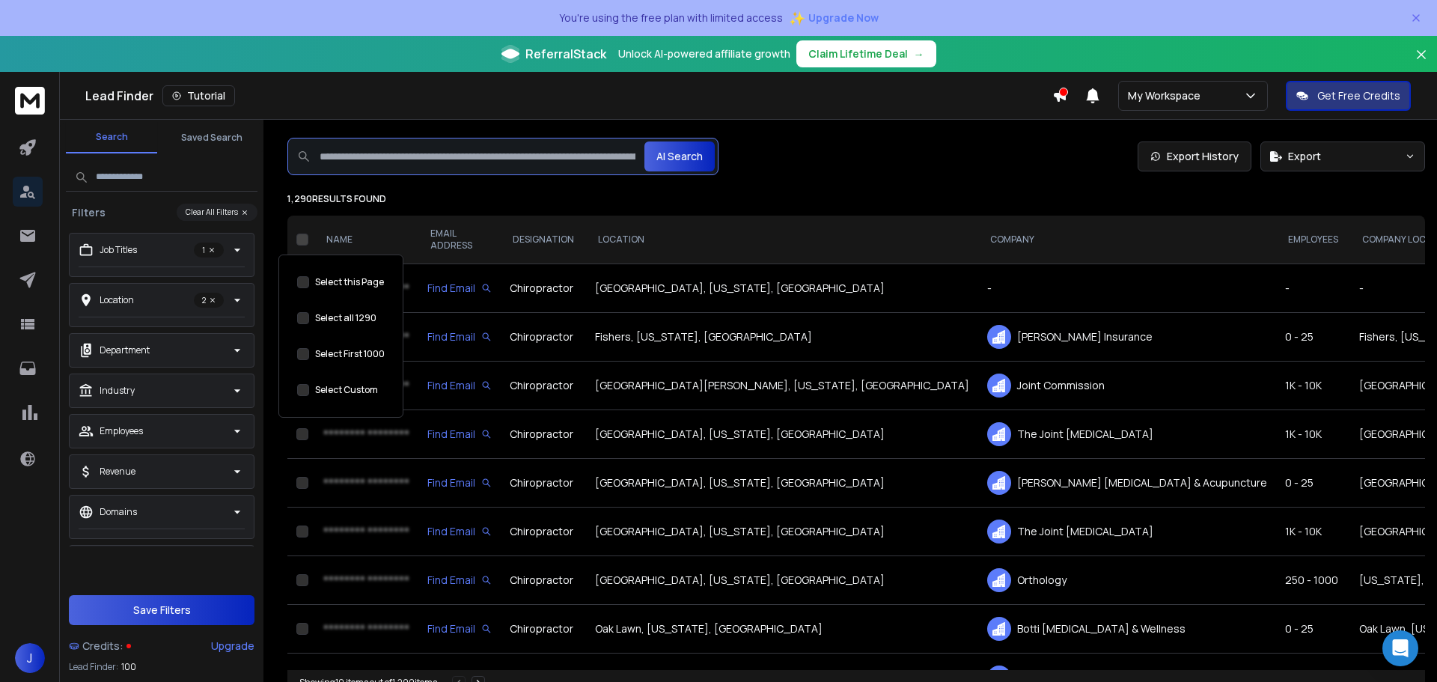
click at [308, 394] on button "Select this Page" at bounding box center [303, 390] width 12 height 12
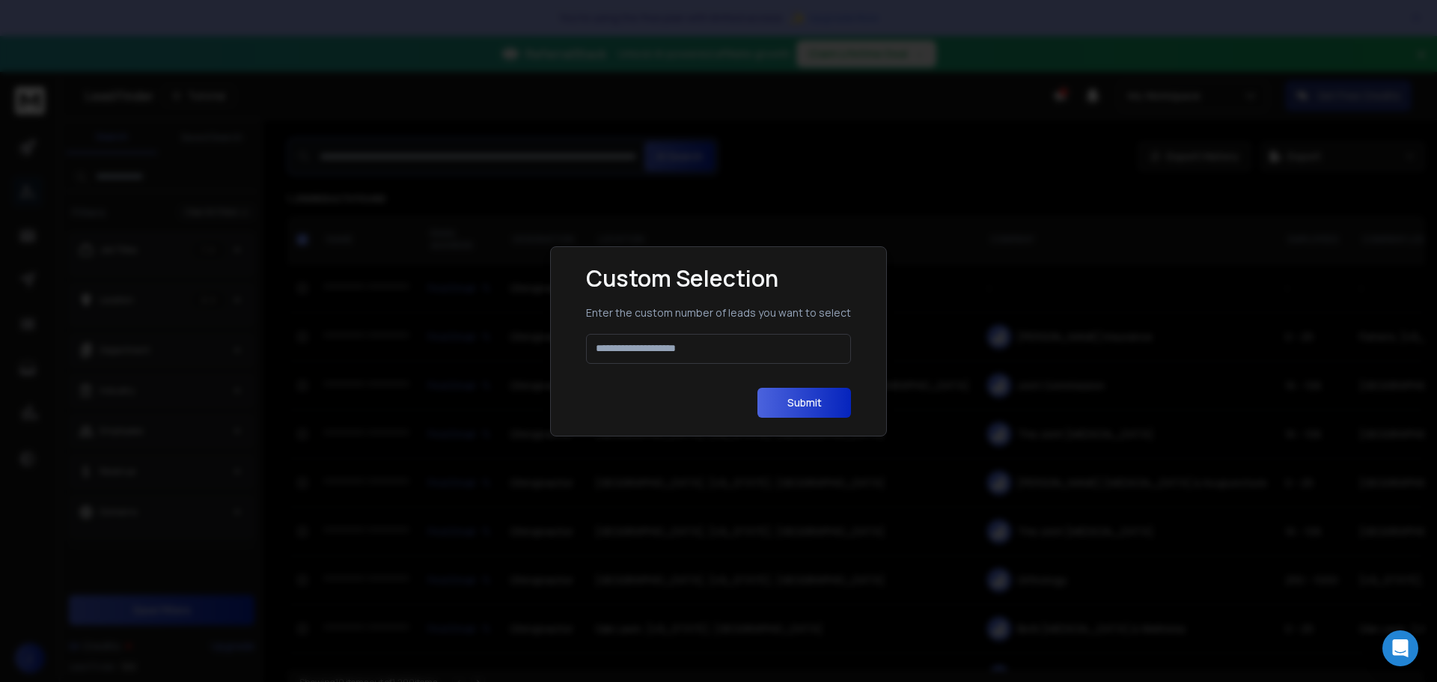
type input "**"
click at [777, 404] on button "Submit" at bounding box center [805, 403] width 94 height 30
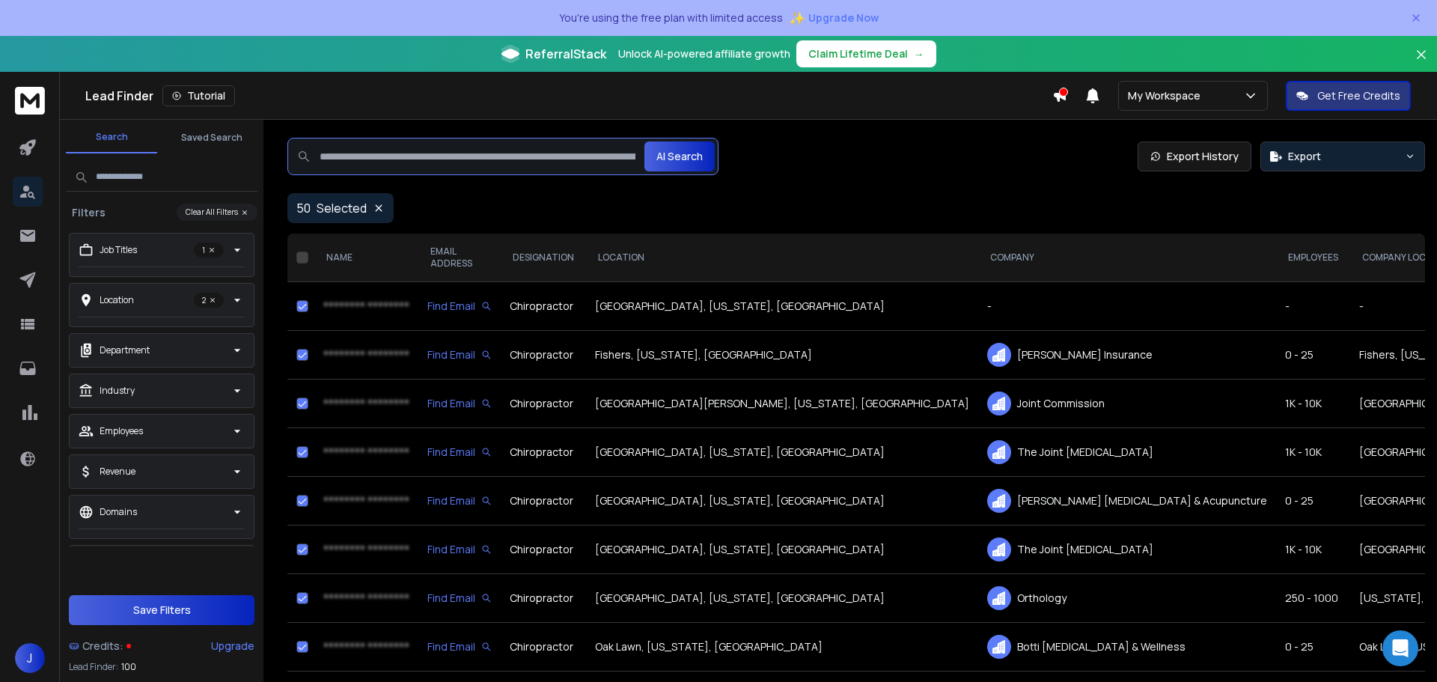
click at [1407, 155] on icon "button" at bounding box center [1409, 156] width 5 height 3
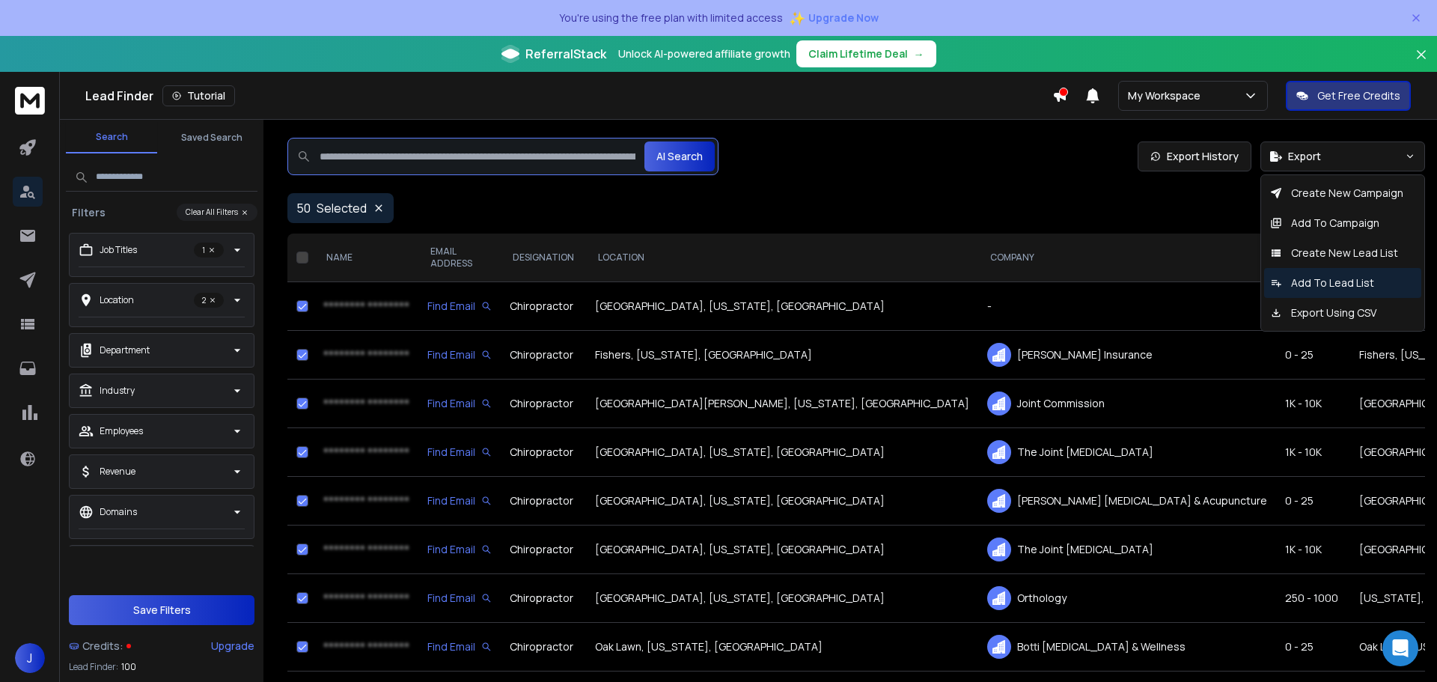
click at [1312, 279] on p "Add To Lead List" at bounding box center [1332, 283] width 89 height 21
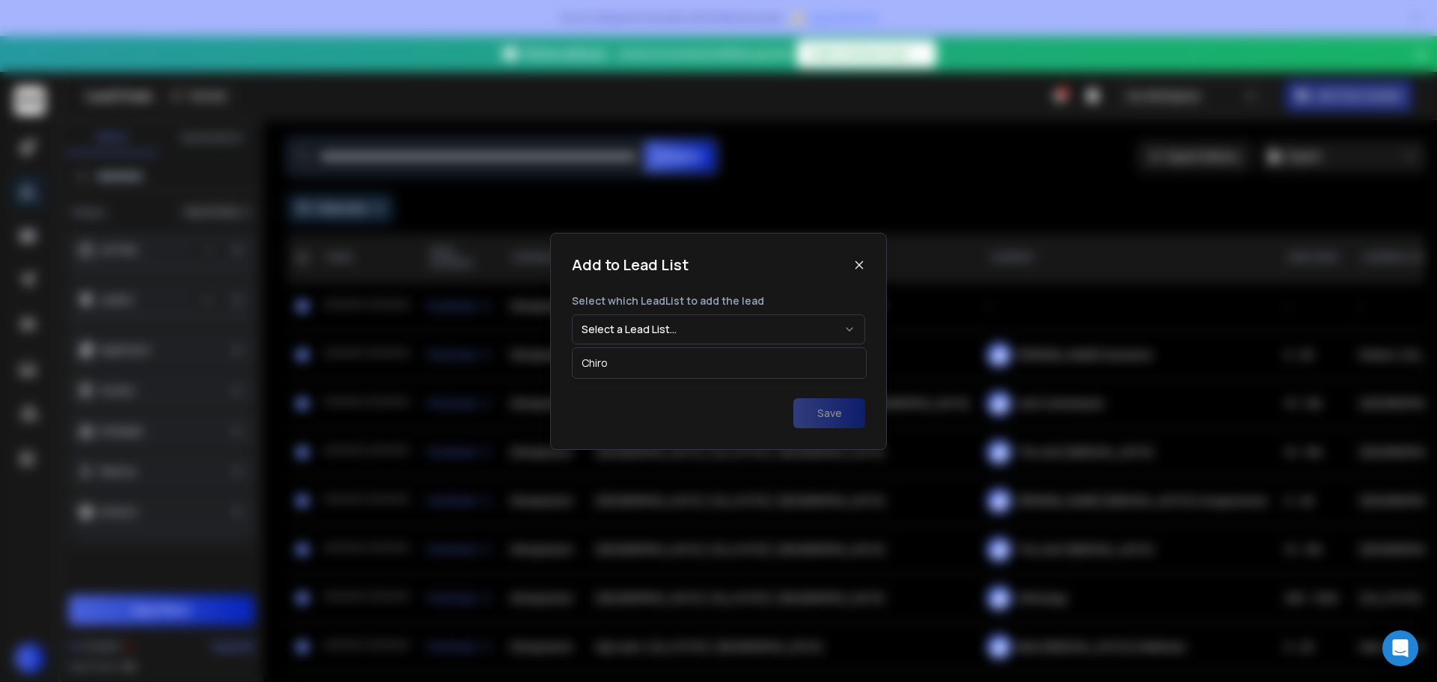
click at [847, 328] on icon "button" at bounding box center [850, 329] width 6 height 3
click at [820, 407] on button "Save" at bounding box center [830, 413] width 72 height 30
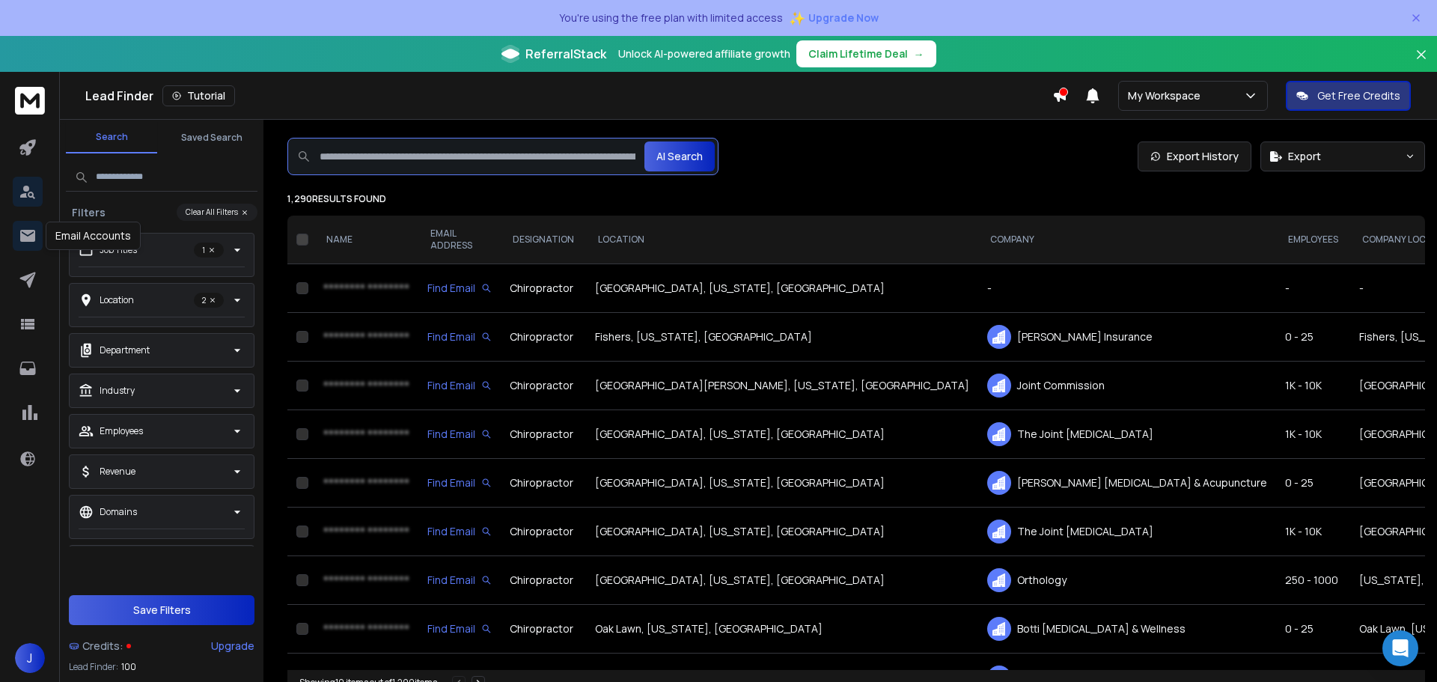
click at [32, 233] on icon at bounding box center [28, 236] width 18 height 18
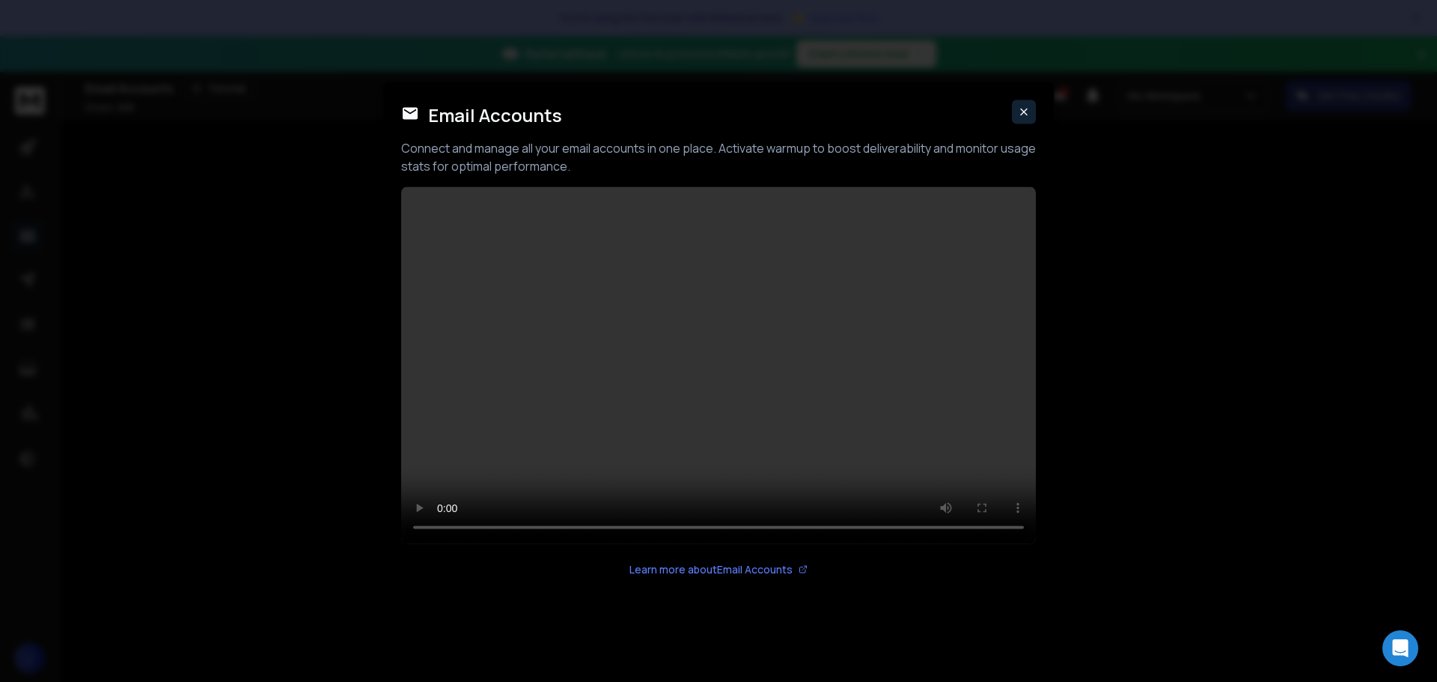
click at [1028, 111] on icon at bounding box center [1024, 112] width 12 height 12
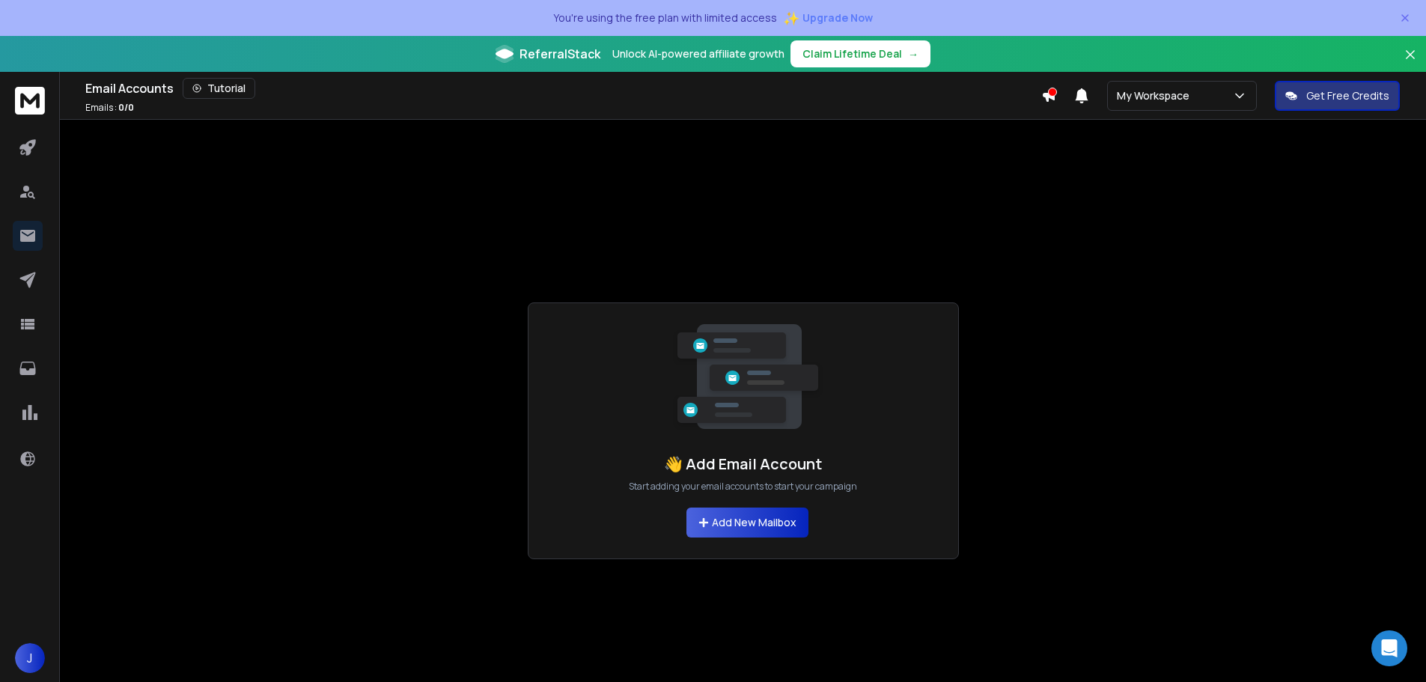
click at [757, 529] on button "Add New Mailbox" at bounding box center [748, 523] width 122 height 30
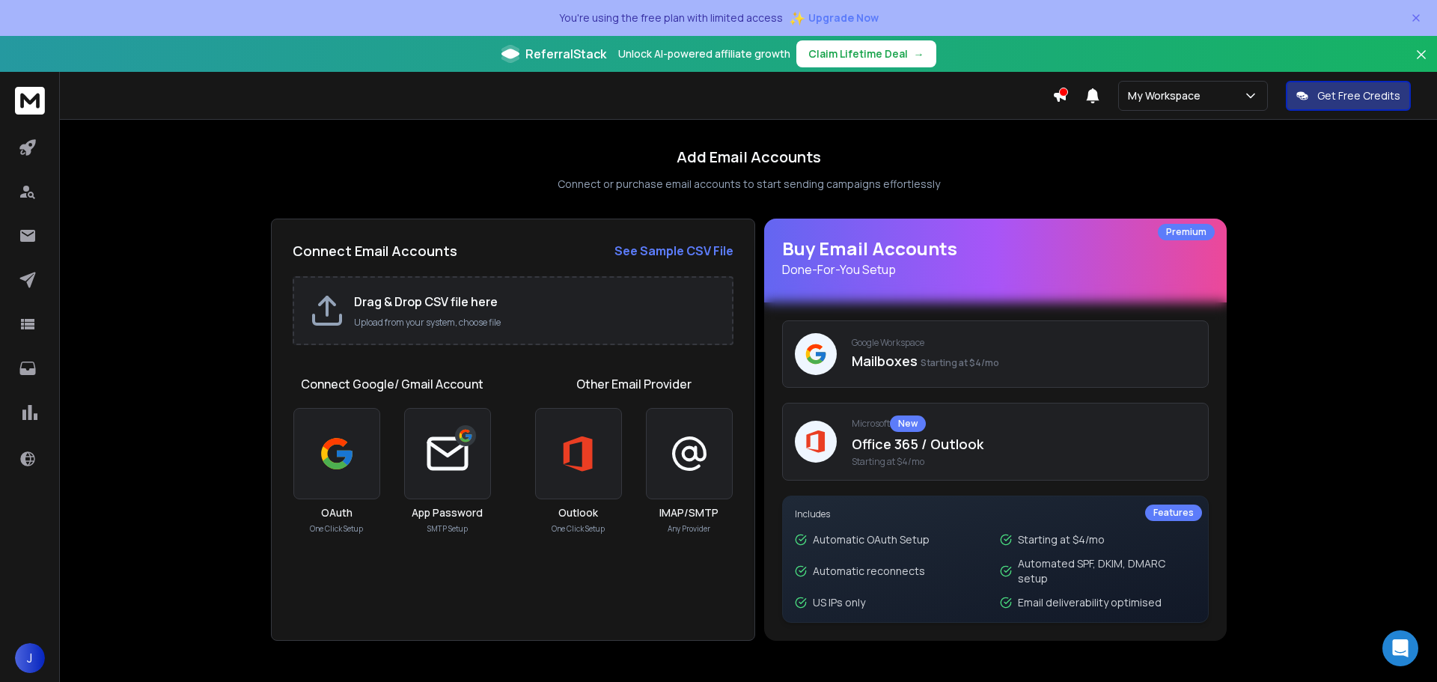
click at [690, 458] on circle at bounding box center [690, 454] width 13 height 13
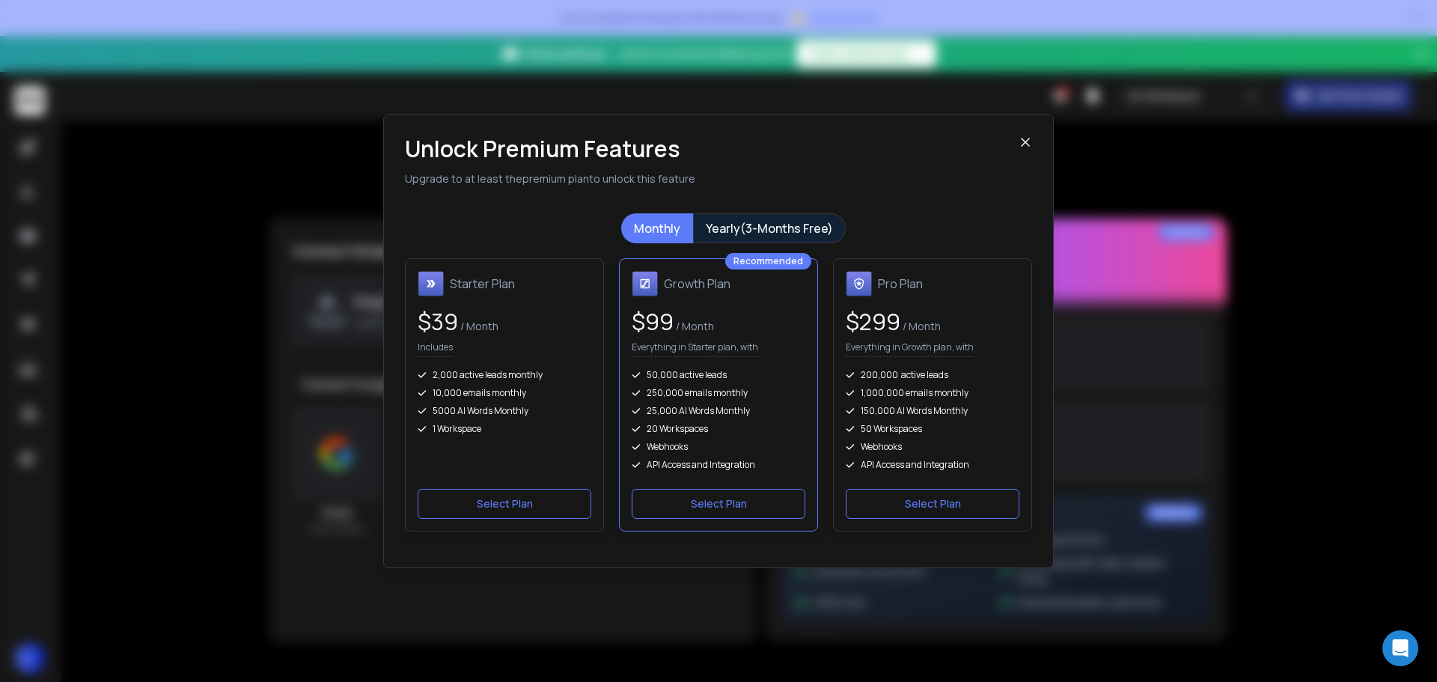
click at [749, 226] on button "Yearly(3-Months Free)" at bounding box center [769, 228] width 153 height 30
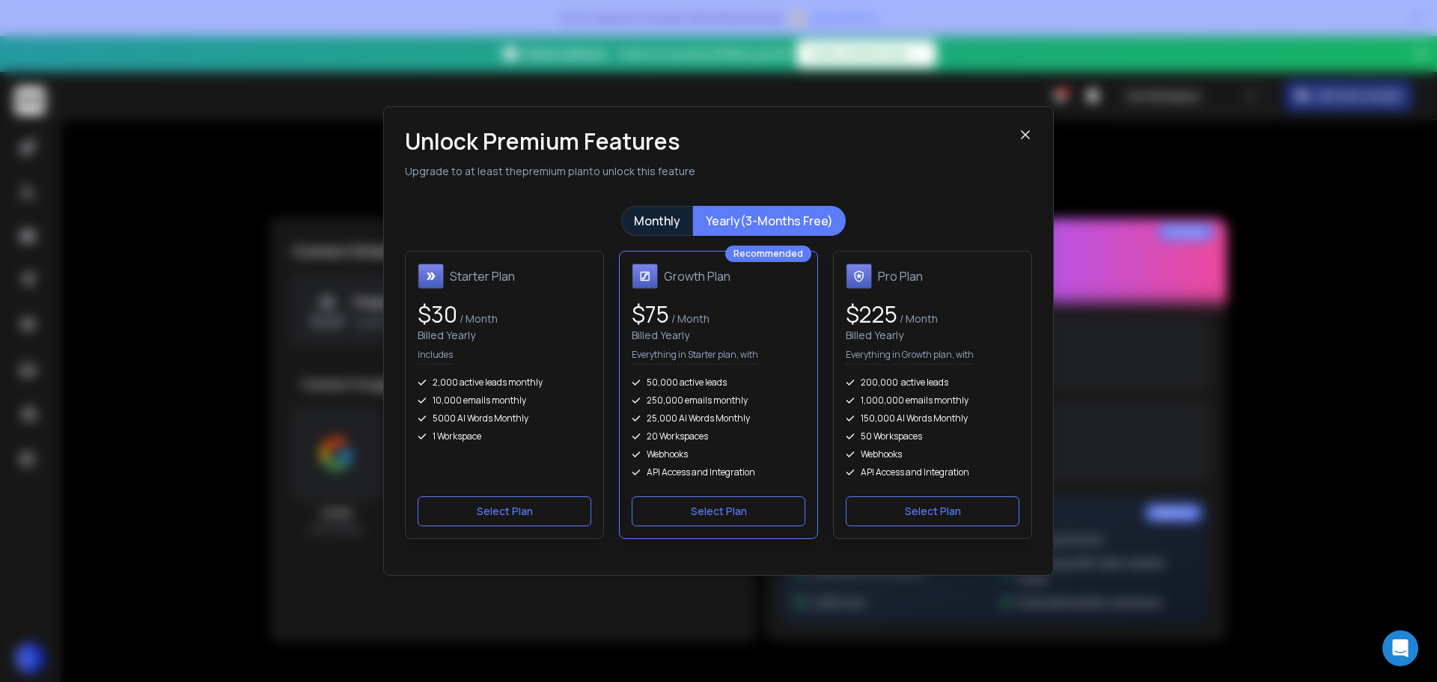
click at [648, 216] on button "Monthly" at bounding box center [657, 221] width 72 height 30
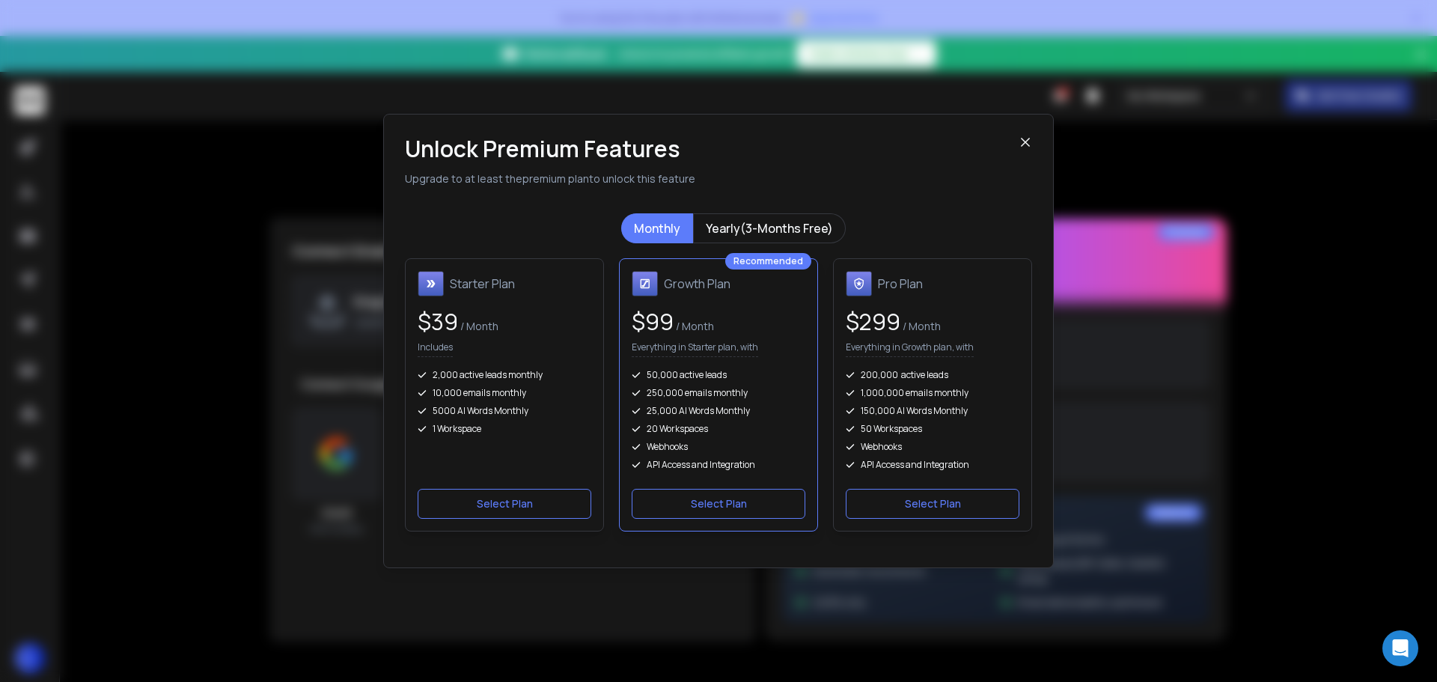
click at [1029, 143] on icon at bounding box center [1025, 142] width 13 height 13
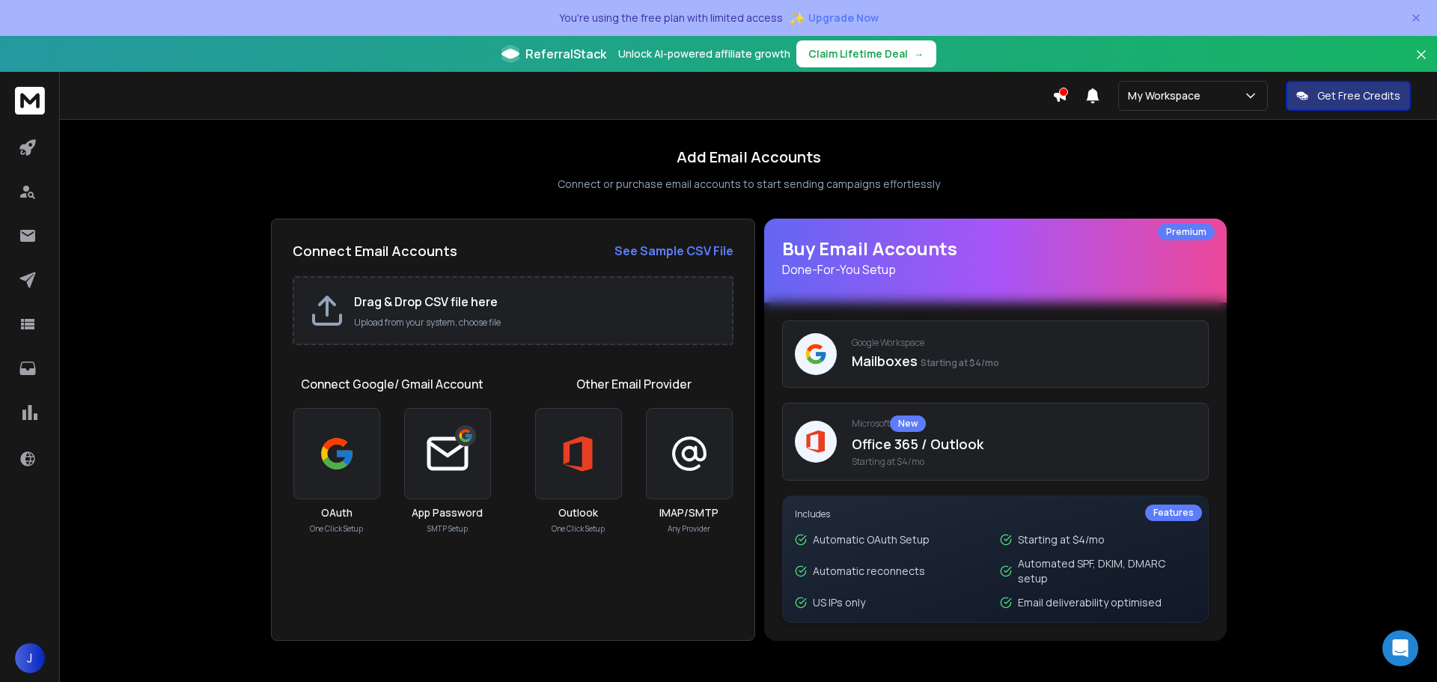
click at [679, 256] on strong "See Sample CSV File" at bounding box center [674, 251] width 119 height 16
click at [341, 454] on icon at bounding box center [336, 453] width 37 height 45
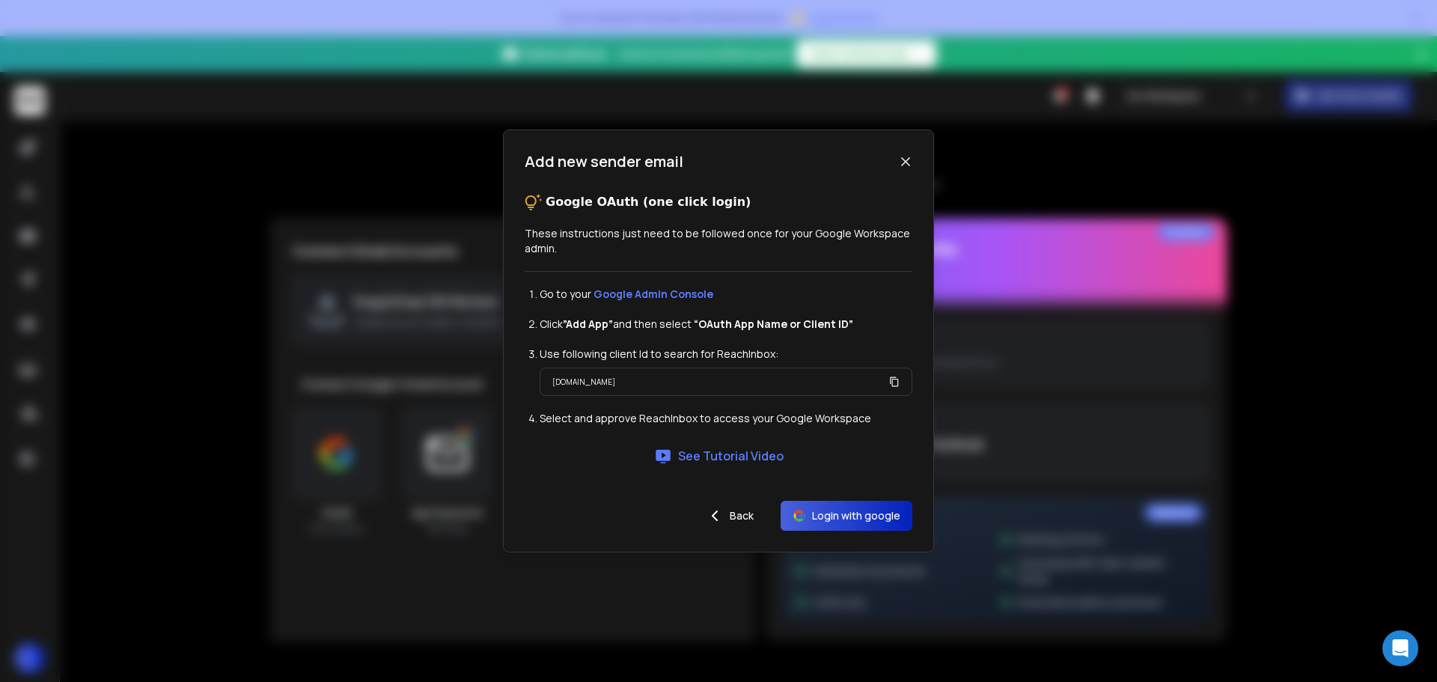
click at [907, 158] on icon at bounding box center [905, 161] width 13 height 13
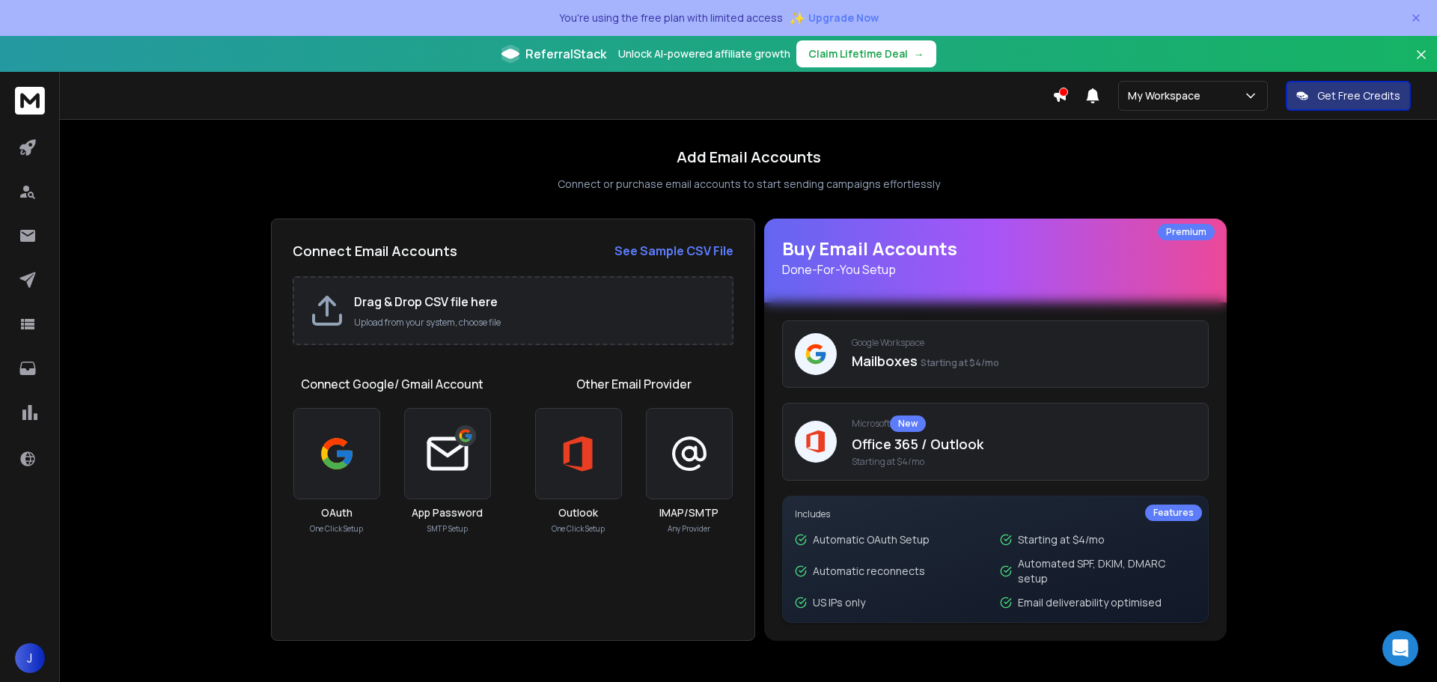
click at [427, 478] on div at bounding box center [447, 453] width 87 height 91
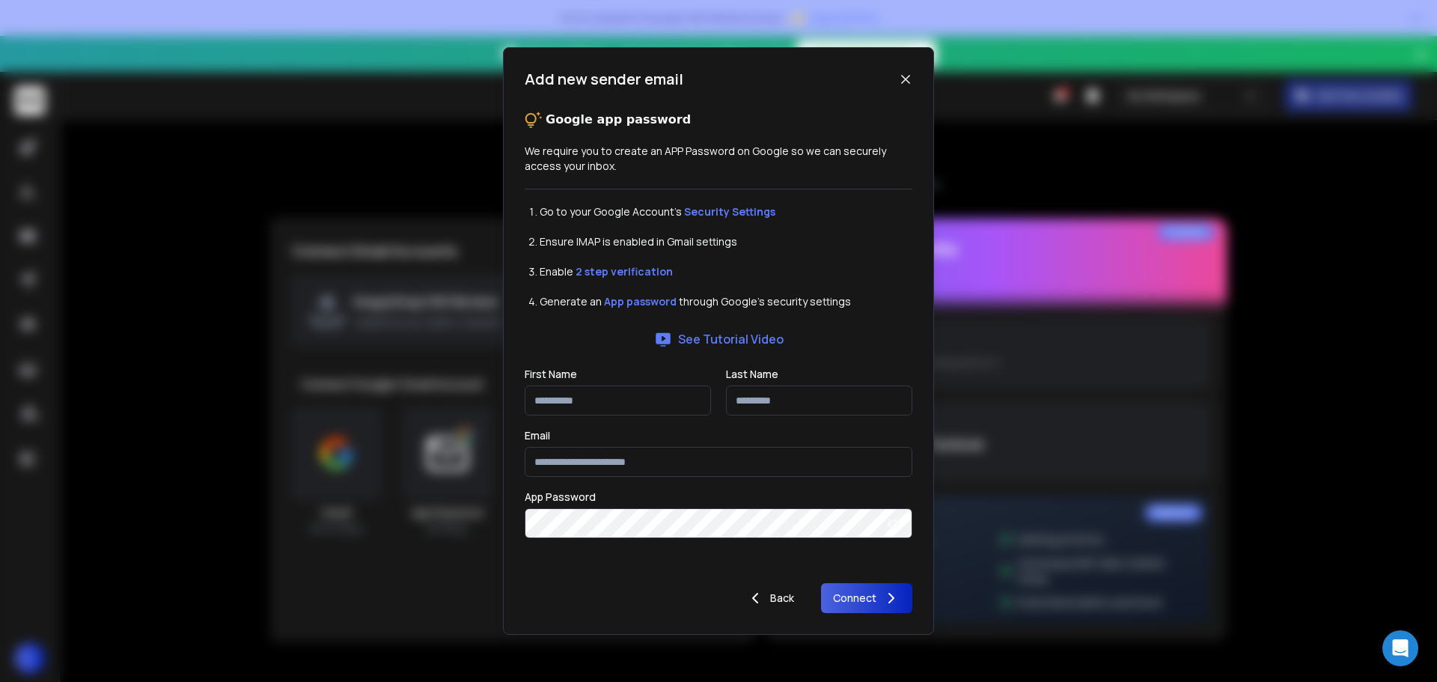
click at [902, 85] on icon at bounding box center [905, 79] width 13 height 13
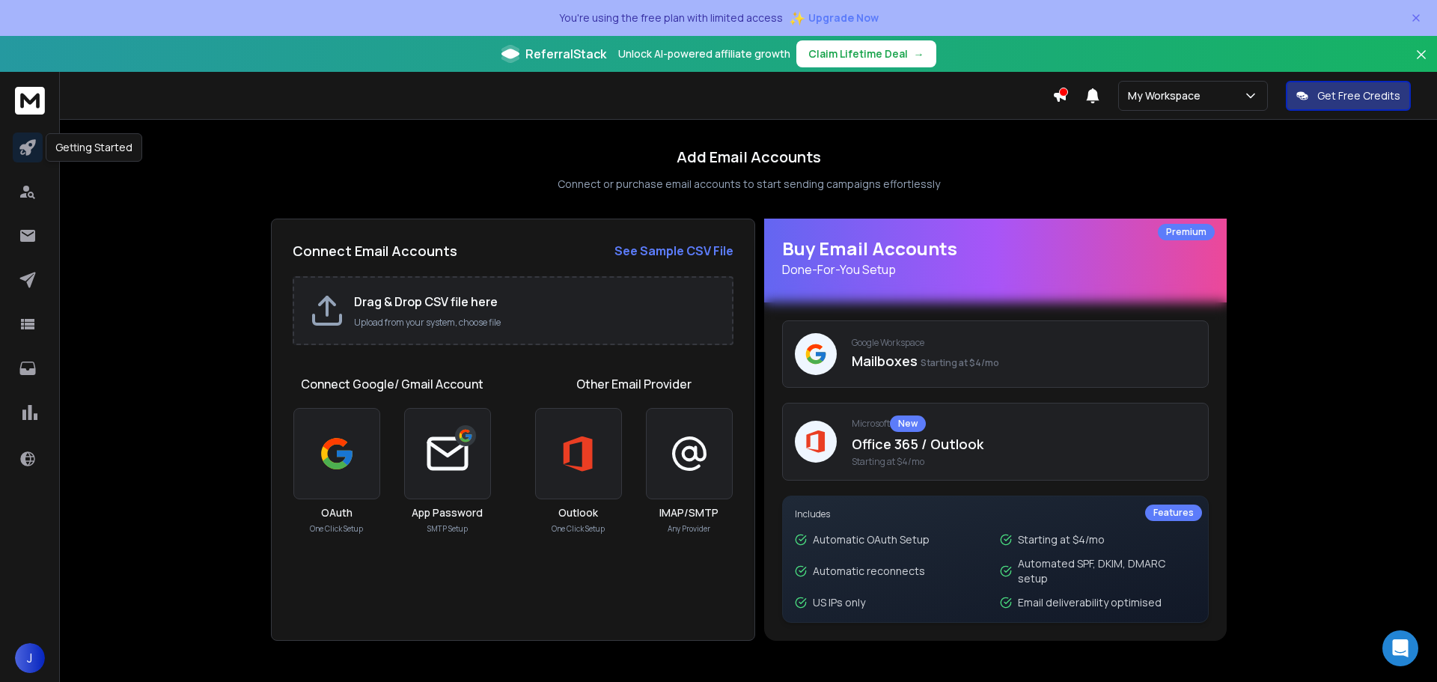
click at [27, 150] on icon at bounding box center [27, 147] width 16 height 16
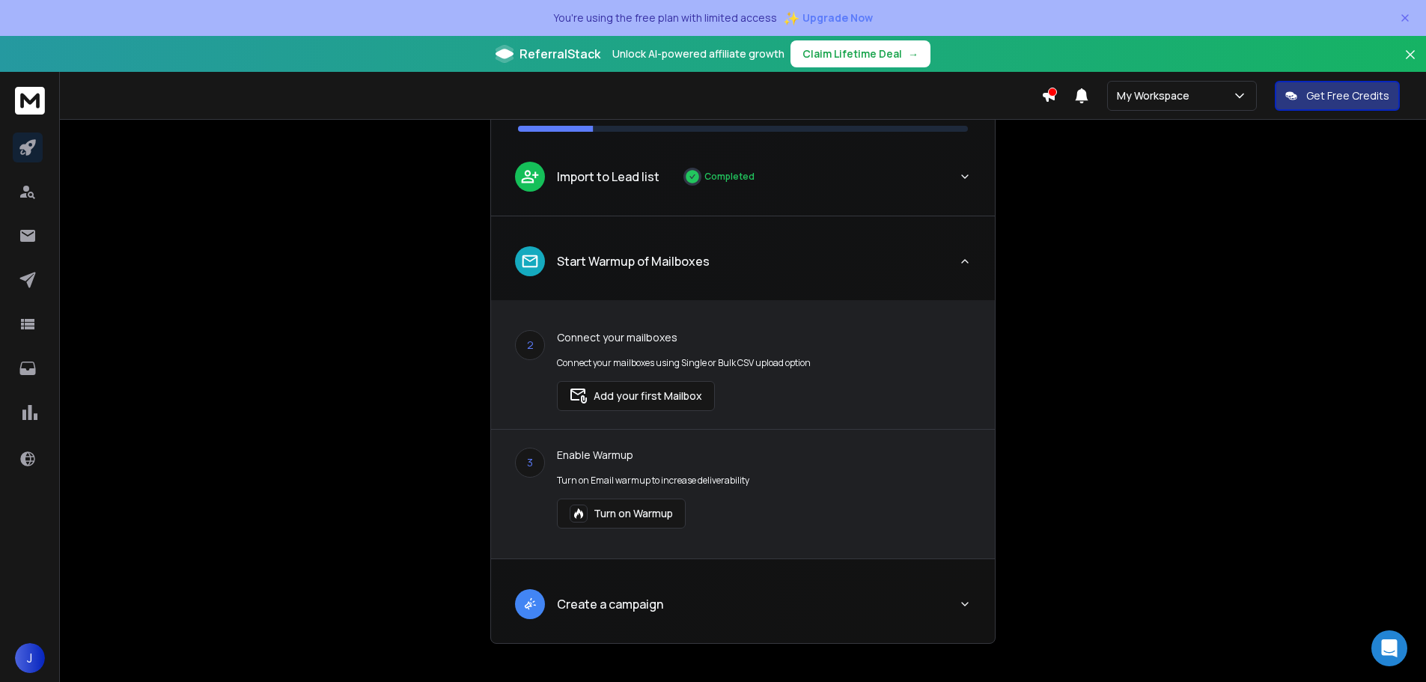
scroll to position [181, 0]
click at [638, 392] on button "Add your first Mailbox" at bounding box center [636, 395] width 158 height 30
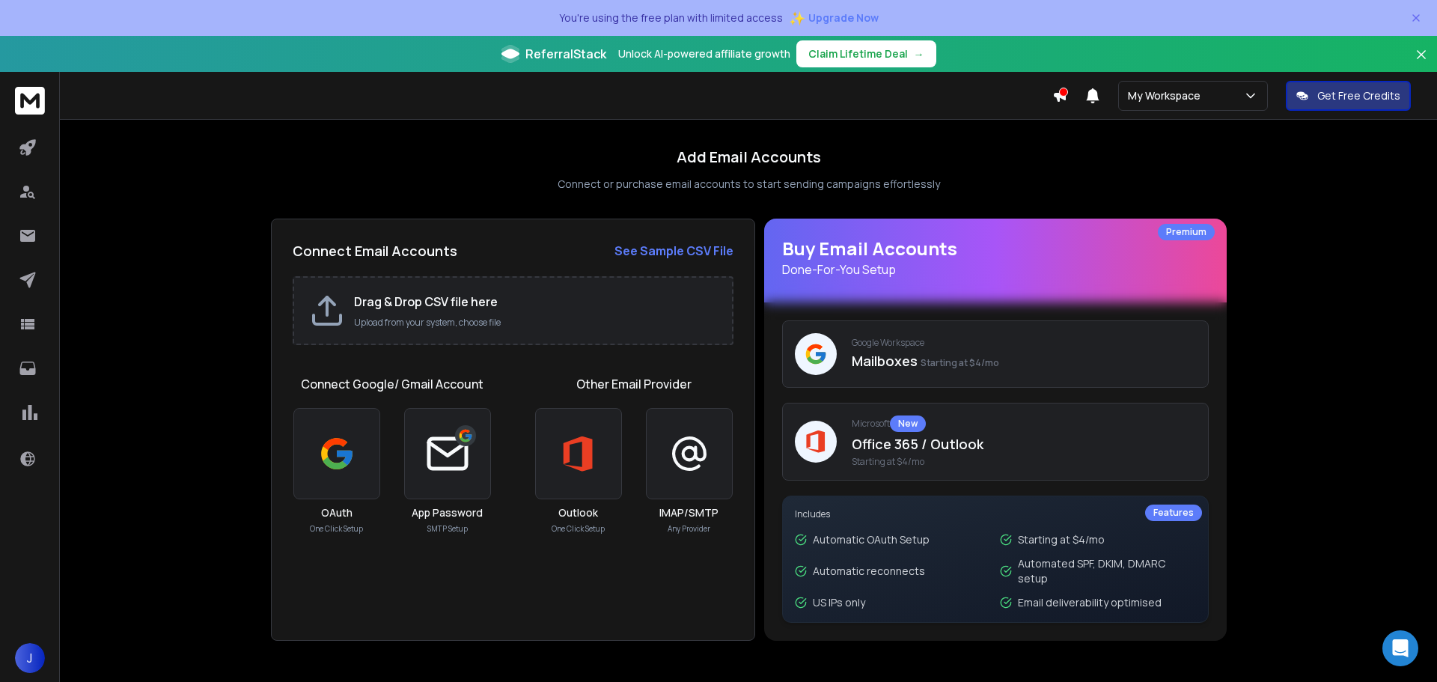
click at [695, 455] on icon at bounding box center [689, 453] width 37 height 45
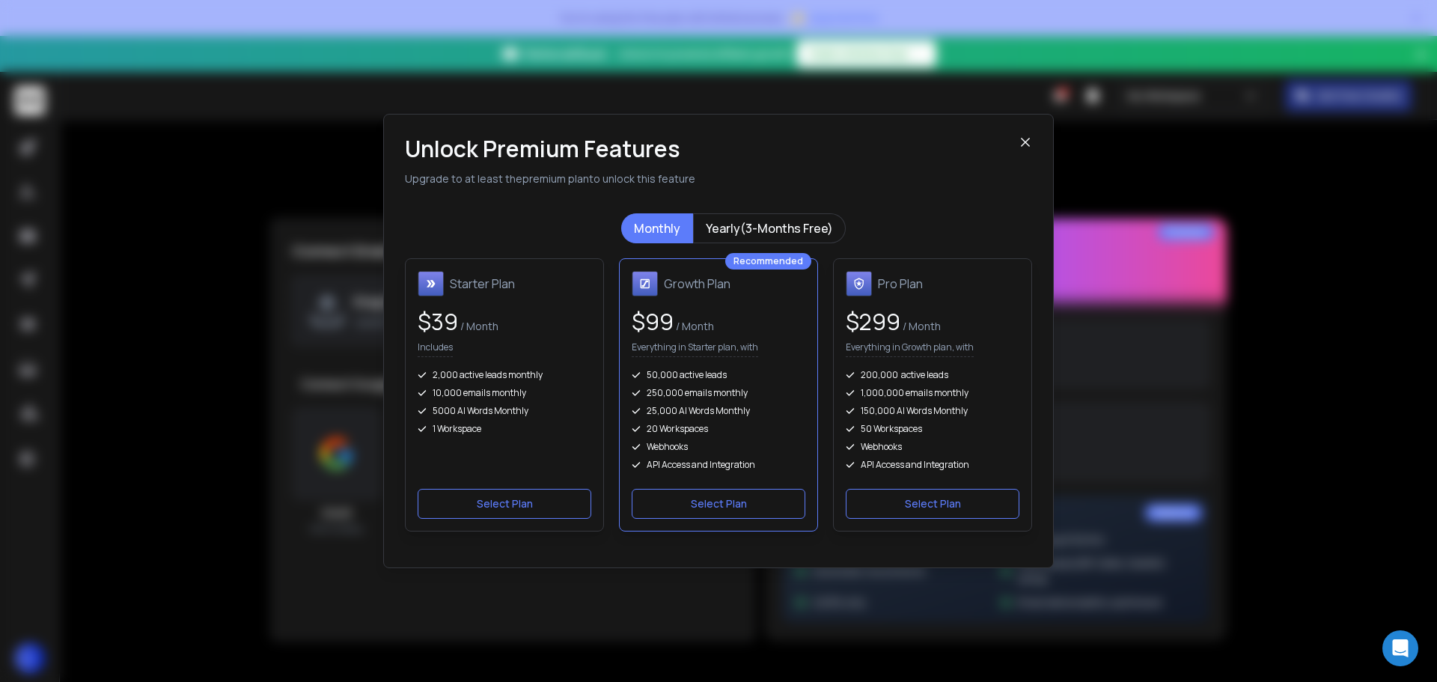
click at [1018, 146] on h1 "Unlock Premium Features" at bounding box center [712, 149] width 614 height 27
click at [1029, 139] on icon at bounding box center [1025, 142] width 9 height 9
